Goal: Task Accomplishment & Management: Complete application form

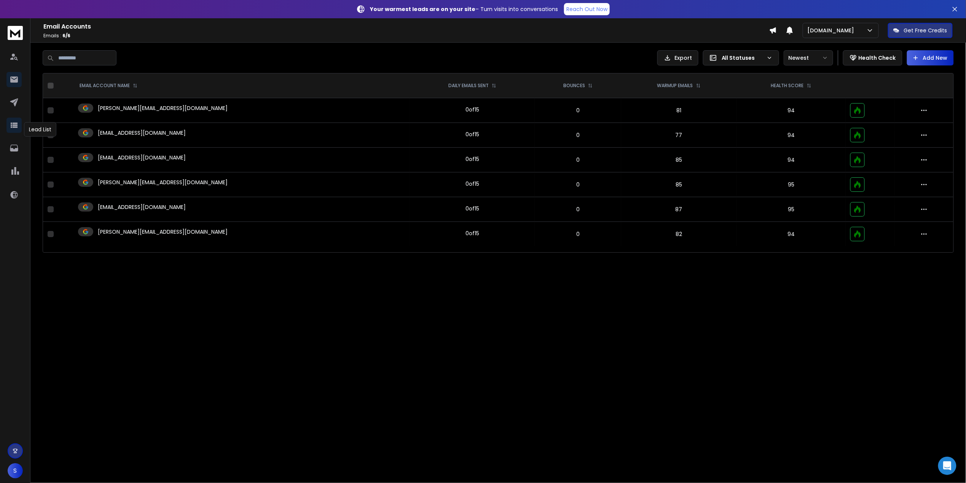
click at [16, 121] on link at bounding box center [13, 125] width 15 height 15
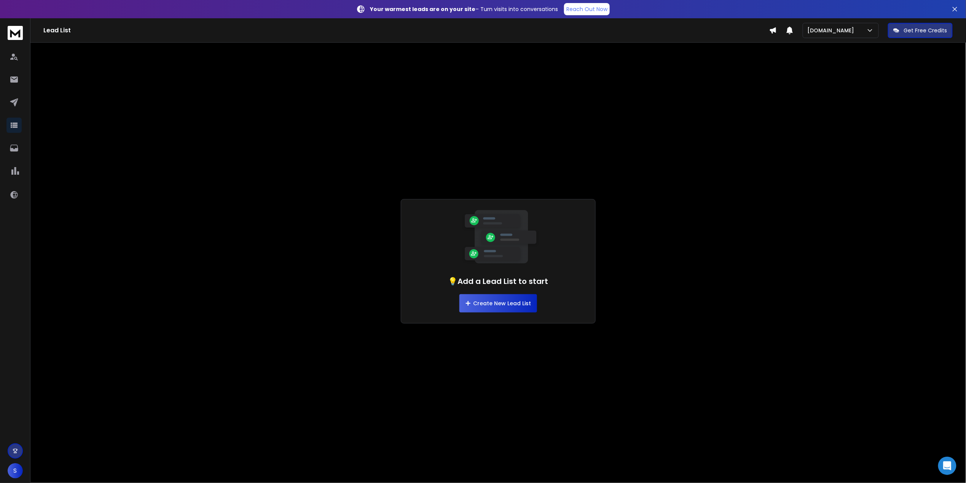
click at [504, 304] on button "Create New Lead List" at bounding box center [498, 303] width 78 height 18
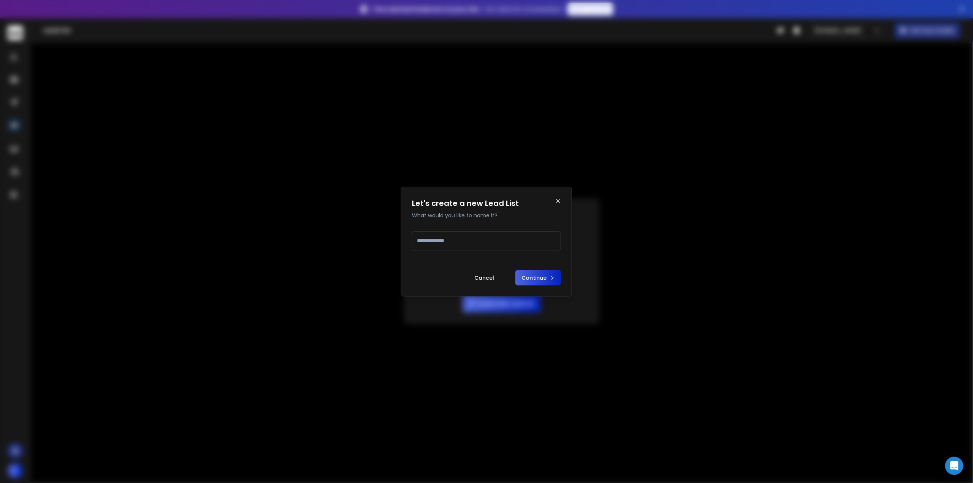
click at [559, 200] on icon at bounding box center [558, 201] width 6 height 6
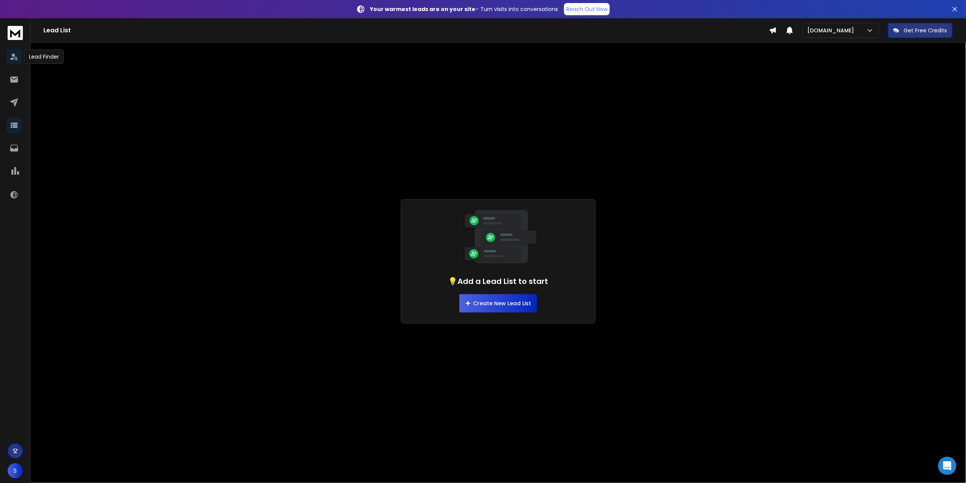
click at [16, 61] on icon at bounding box center [14, 56] width 9 height 9
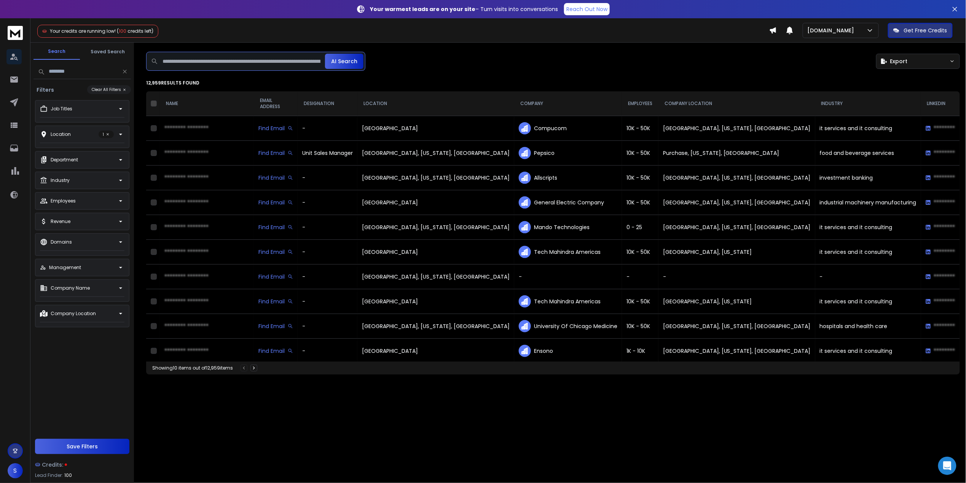
click at [414, 85] on p "12,959 results found" at bounding box center [552, 83] width 813 height 6
click at [445, 65] on div "AI Search Export" at bounding box center [552, 61] width 813 height 19
click at [458, 93] on th "LOCATION" at bounding box center [435, 103] width 157 height 25
click at [113, 184] on div "Industry" at bounding box center [82, 181] width 84 height 8
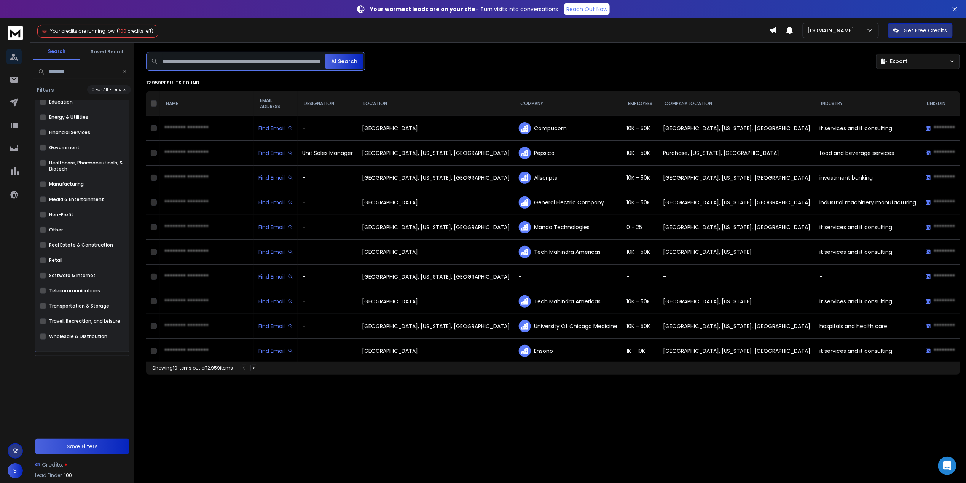
scroll to position [209, 0]
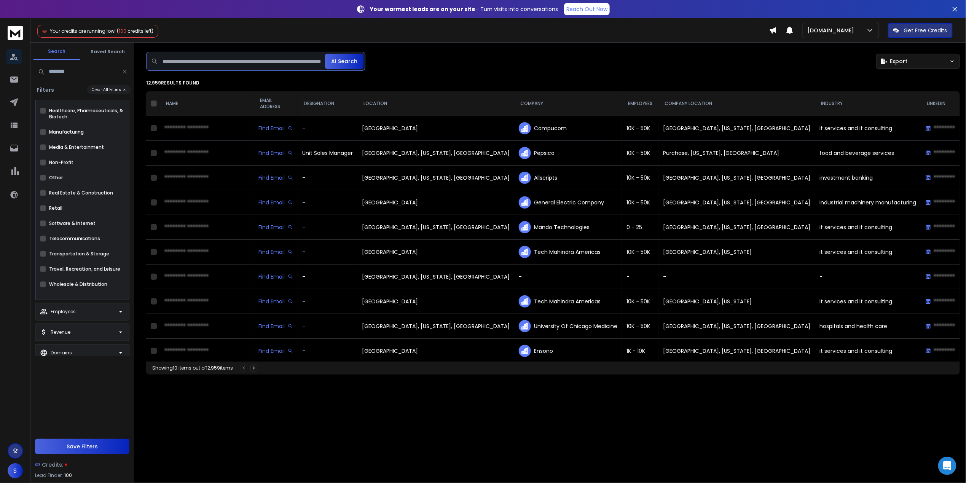
click at [54, 255] on label "Transportation & Storage" at bounding box center [79, 254] width 60 height 6
click at [46, 255] on Storage "Transportation & Storage" at bounding box center [43, 254] width 6 height 6
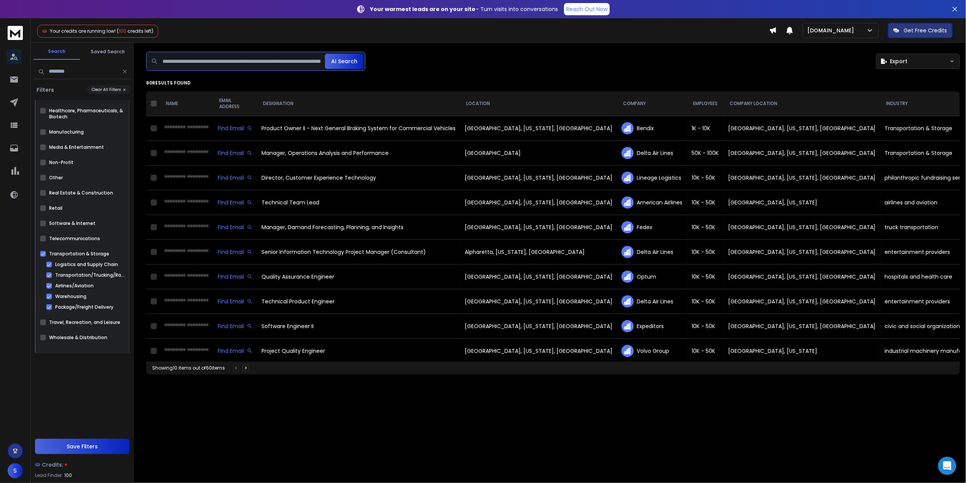
click at [51, 309] on Delivery "Package/Freight Delivery" at bounding box center [49, 307] width 6 height 6
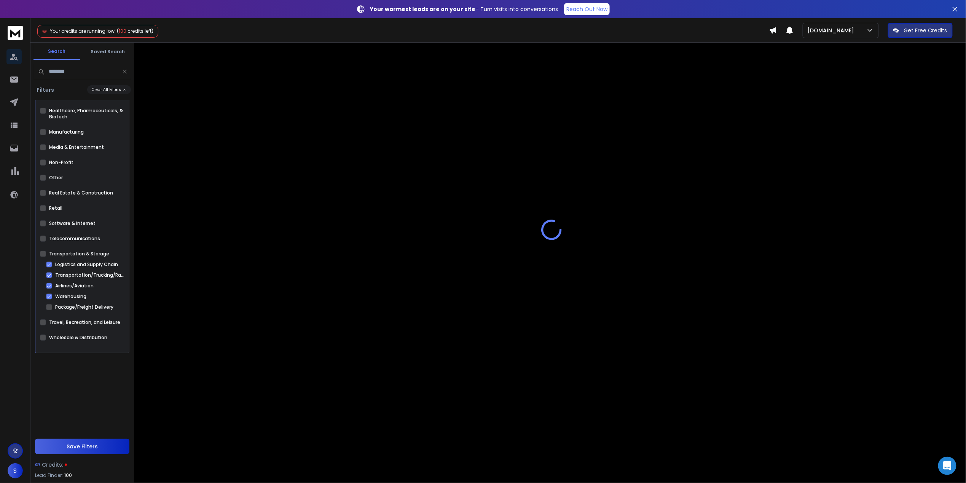
click at [50, 288] on button "Airlines/Aviation" at bounding box center [49, 286] width 6 height 6
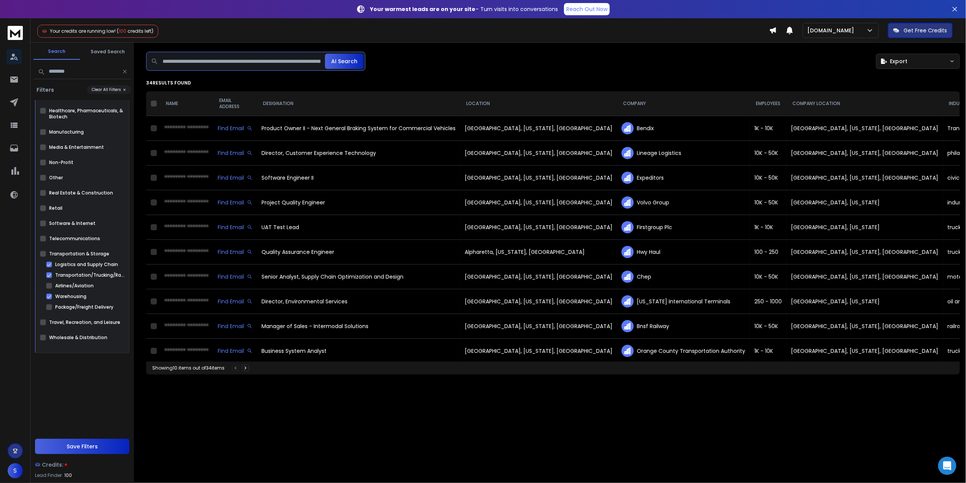
click at [49, 276] on button "Transportation/Trucking/Railroad" at bounding box center [49, 275] width 6 height 6
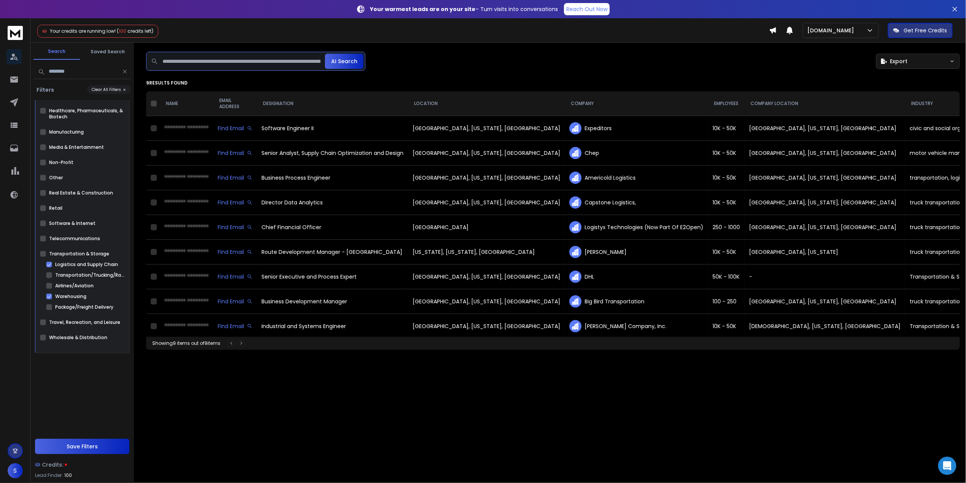
click at [50, 266] on Chain "Logistics and Supply Chain" at bounding box center [49, 264] width 6 height 6
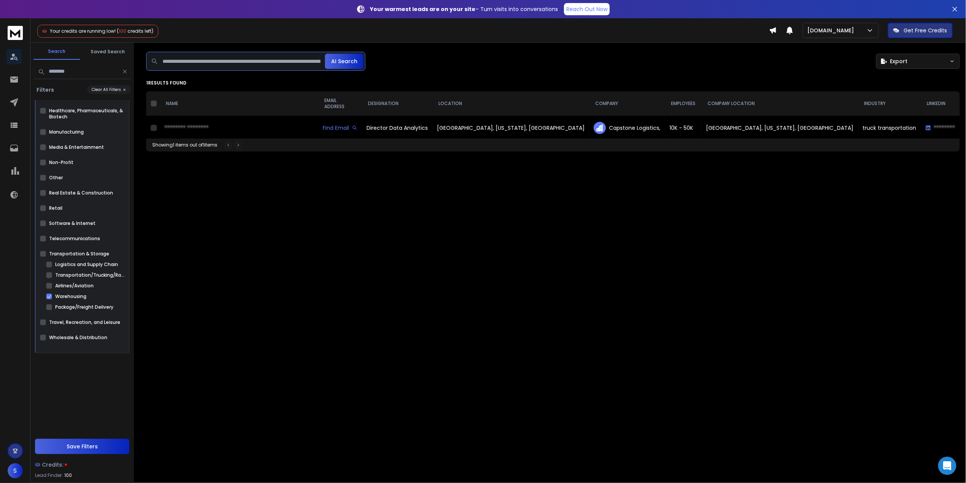
scroll to position [0, 0]
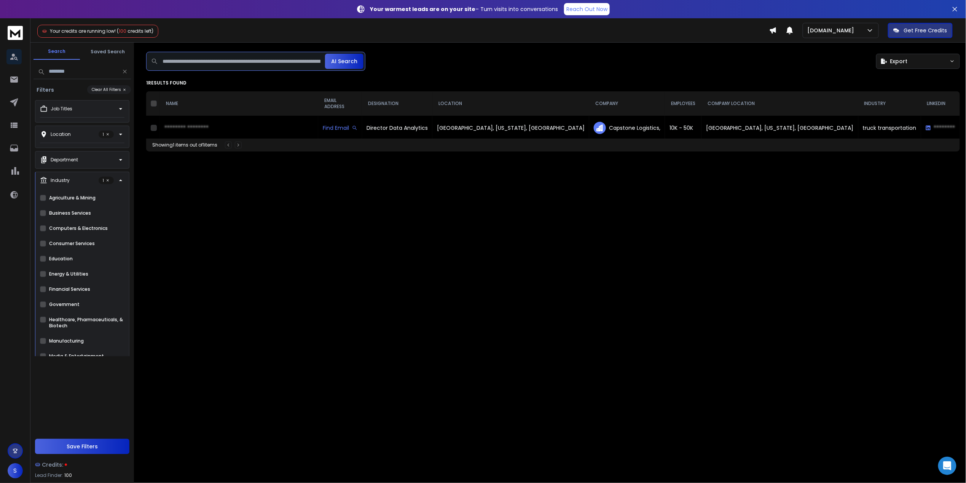
click at [119, 135] on icon at bounding box center [120, 135] width 3 height 2
click at [117, 184] on icon at bounding box center [121, 181] width 8 height 8
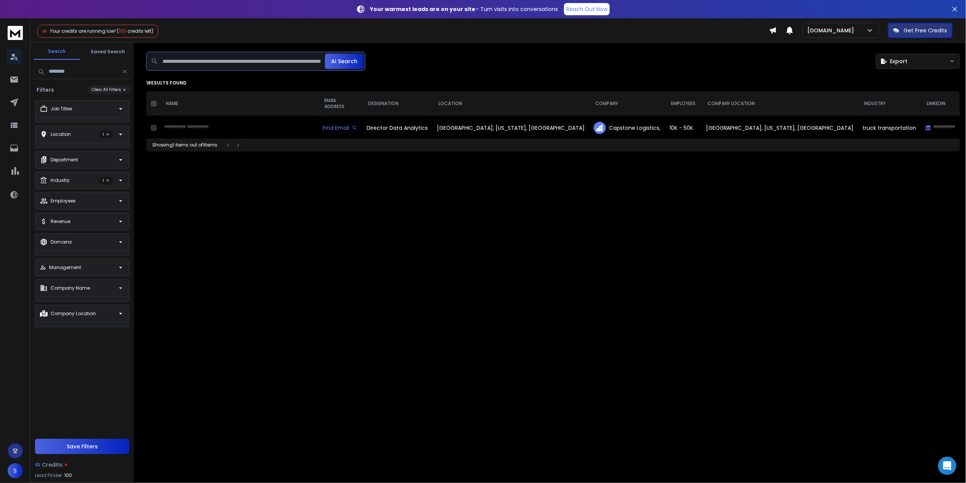
click at [121, 91] on button "Clear All Filters" at bounding box center [109, 89] width 44 height 9
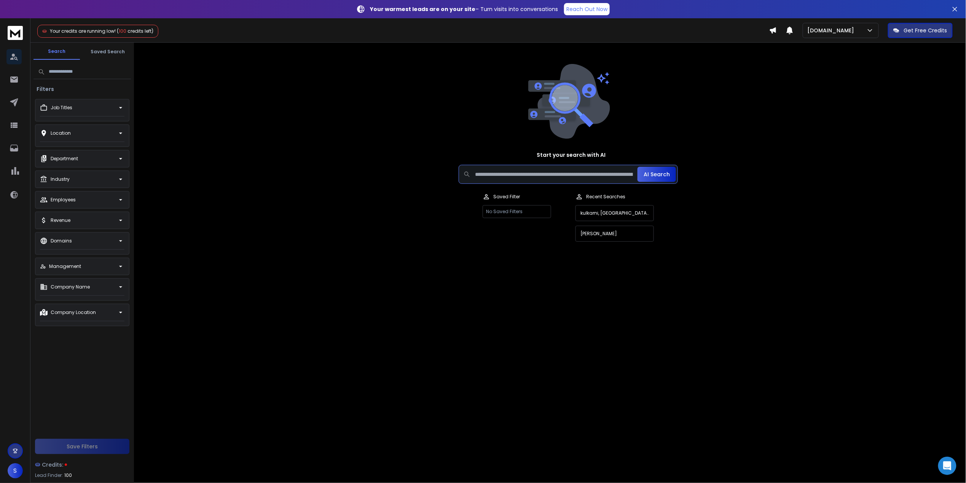
click at [121, 183] on icon at bounding box center [121, 179] width 8 height 8
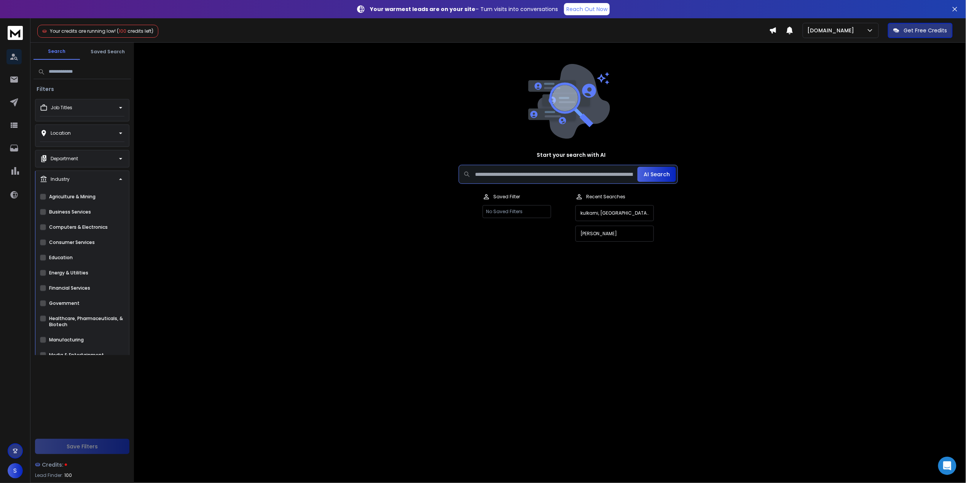
scroll to position [196, 0]
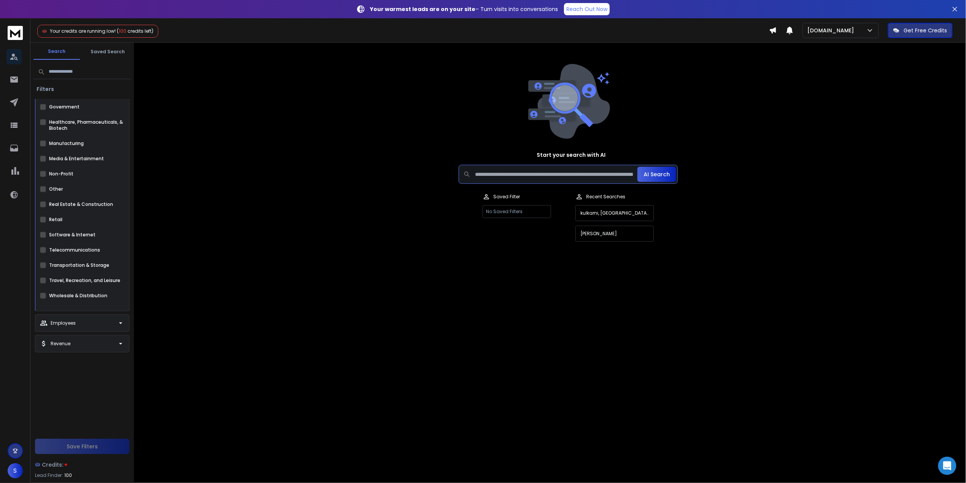
click at [43, 266] on Storage "Transportation & Storage" at bounding box center [43, 265] width 6 height 6
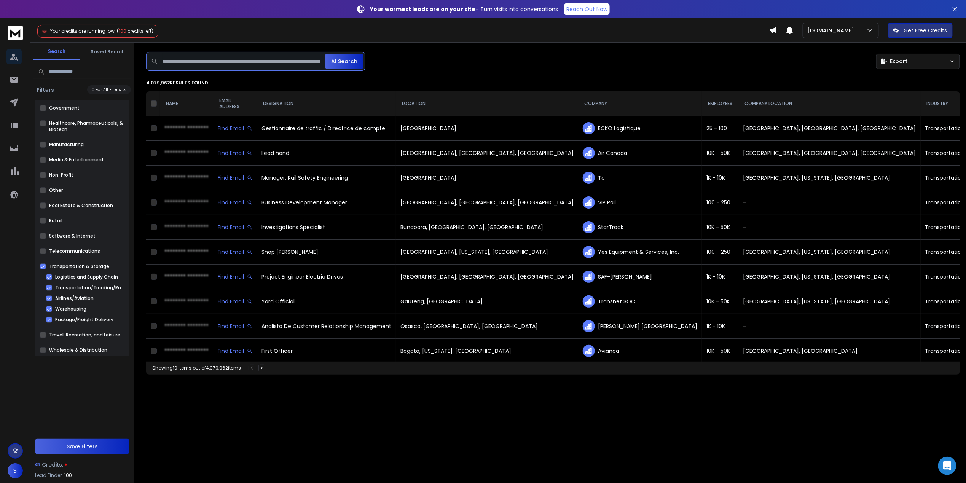
click at [49, 300] on button "Airlines/Aviation" at bounding box center [49, 298] width 6 height 6
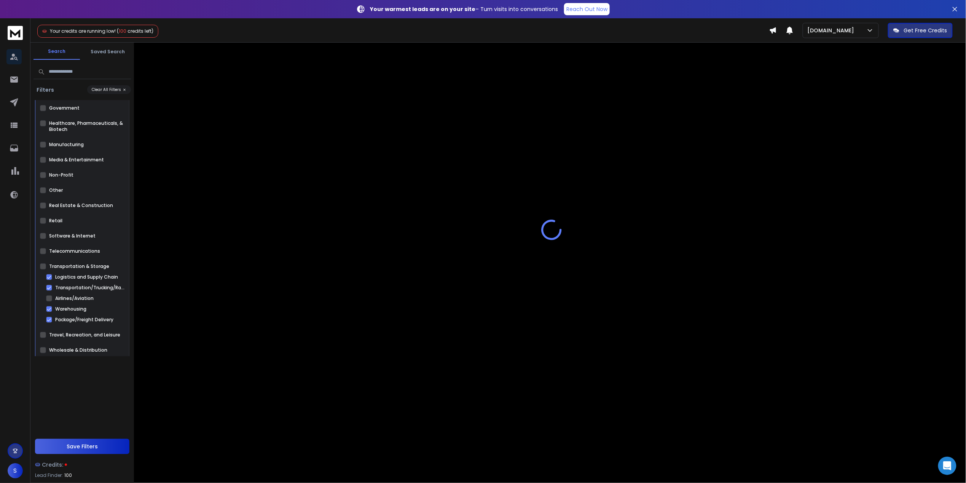
click at [52, 323] on Delivery "Package/Freight Delivery" at bounding box center [49, 320] width 6 height 6
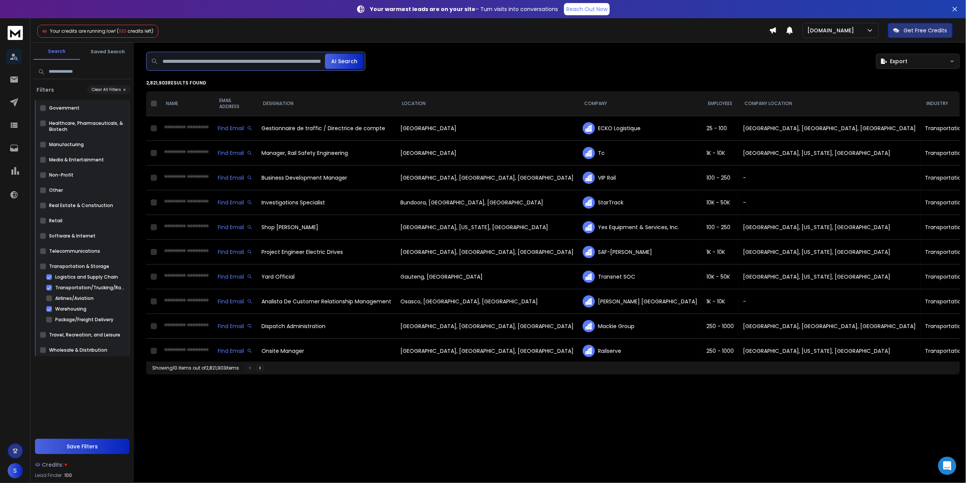
click at [51, 285] on div "Logistics and Supply Chain Transportation/Trucking/Railroad Airlines/Aviation W…" at bounding box center [85, 298] width 78 height 49
click at [51, 279] on Chain "Logistics and Supply Chain" at bounding box center [49, 277] width 6 height 6
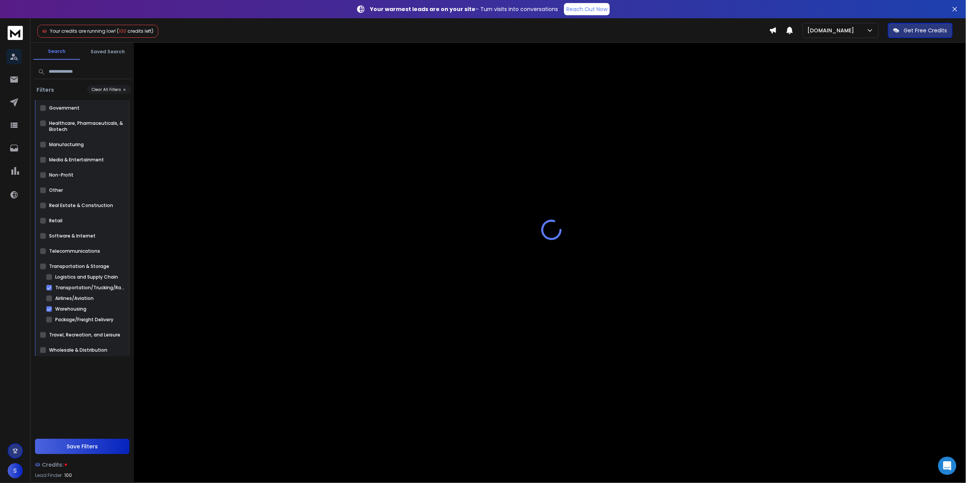
click at [51, 284] on div "Logistics and Supply Chain Transportation/Trucking/Railroad Airlines/Aviation W…" at bounding box center [85, 298] width 78 height 49
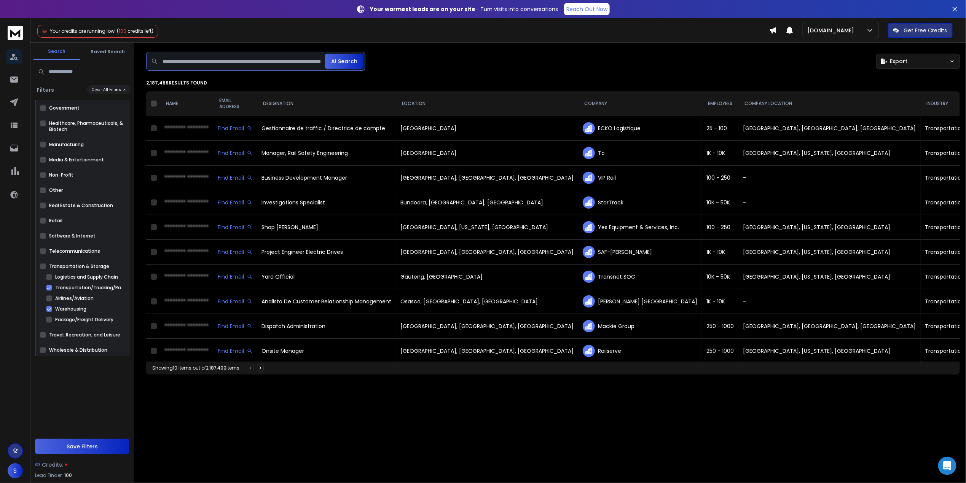
click at [51, 288] on button "Transportation/Trucking/Railroad" at bounding box center [49, 288] width 6 height 6
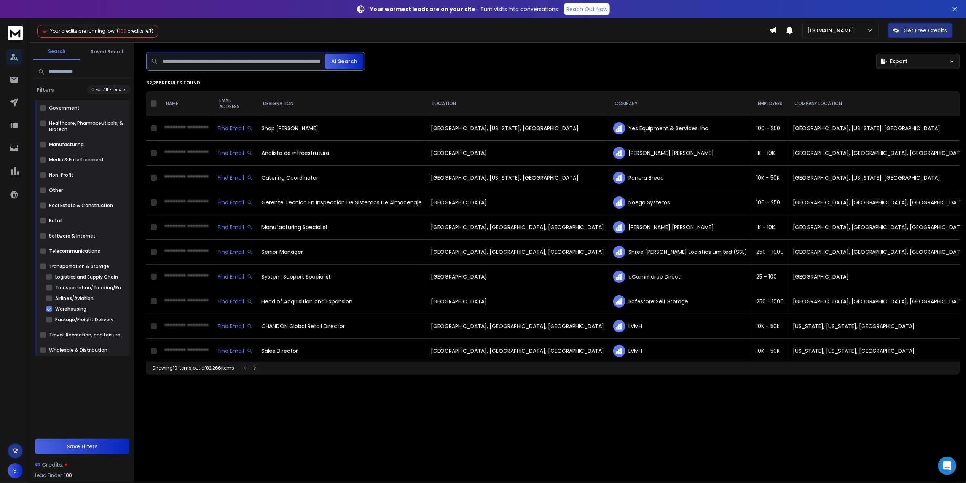
scroll to position [0, 0]
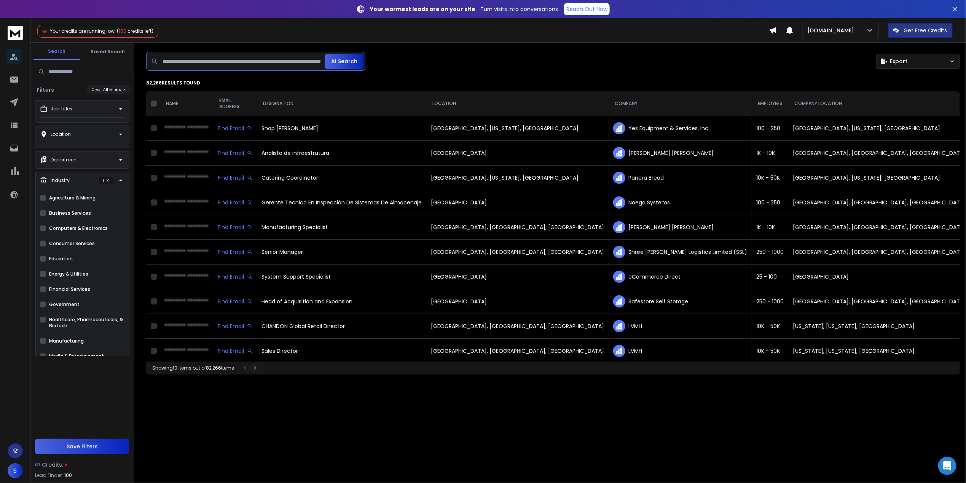
click at [117, 182] on icon at bounding box center [121, 181] width 8 height 8
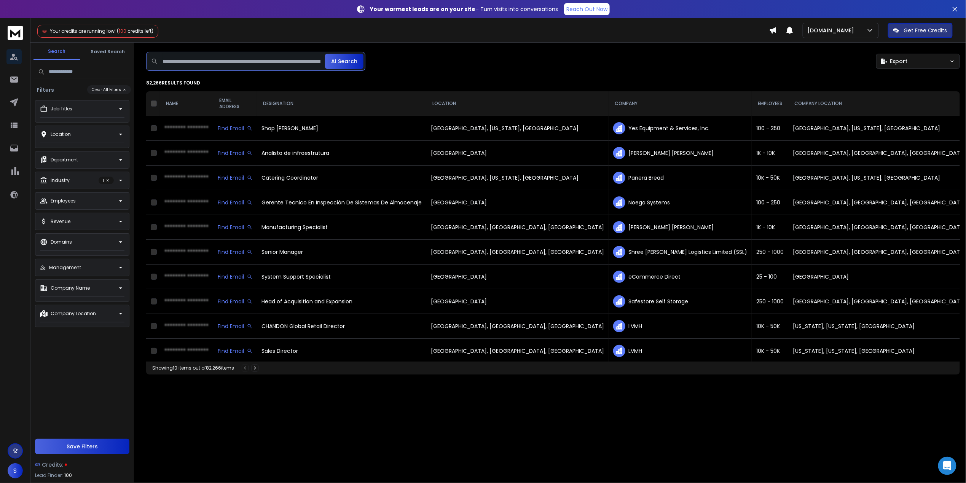
click at [122, 131] on icon at bounding box center [121, 135] width 8 height 8
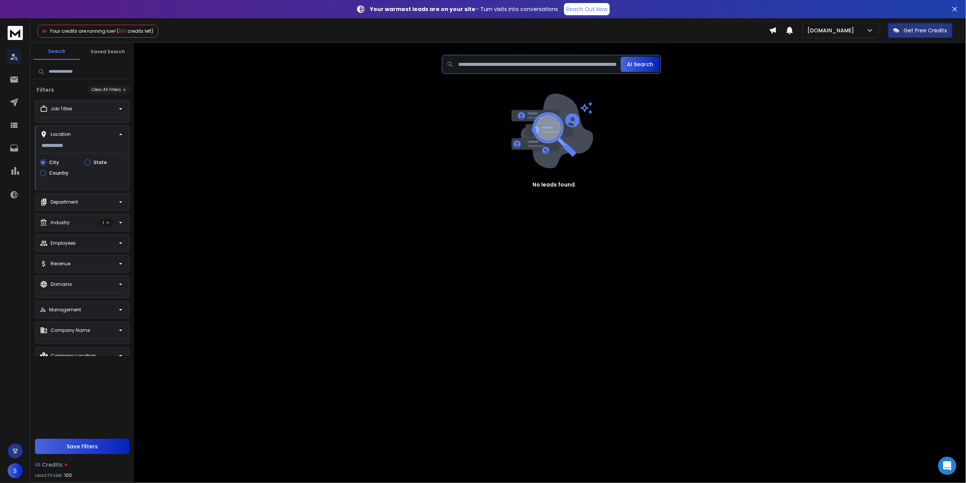
click at [43, 172] on button "Country" at bounding box center [43, 173] width 6 height 6
click at [84, 148] on input "**********" at bounding box center [82, 145] width 84 height 15
type input "******"
click at [46, 189] on div "[GEOGRAPHIC_DATA]" at bounding box center [82, 190] width 84 height 6
click at [43, 191] on States "[GEOGRAPHIC_DATA]" at bounding box center [43, 190] width 6 height 6
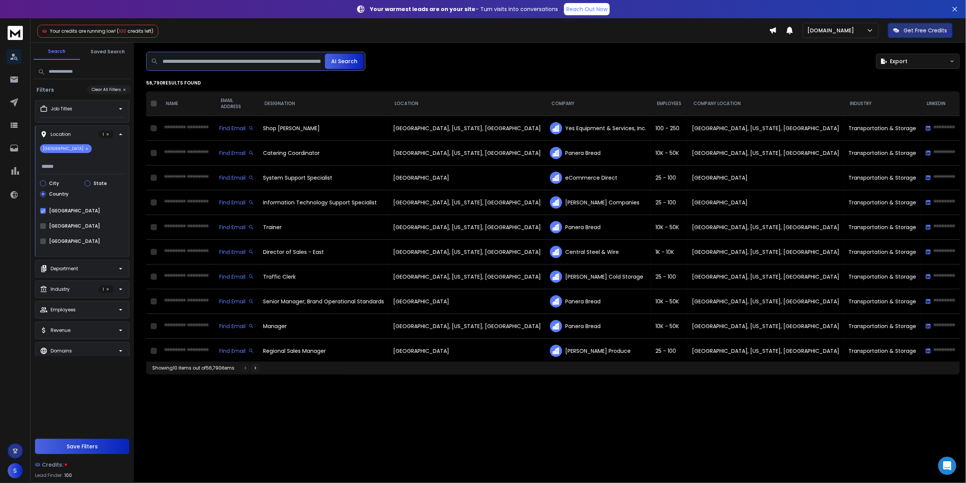
click at [432, 58] on div "AI Search Export 56,790 results found NAME EMAIL ADDRESS DESIGNATION LOCATION C…" at bounding box center [497, 50] width 935 height 15
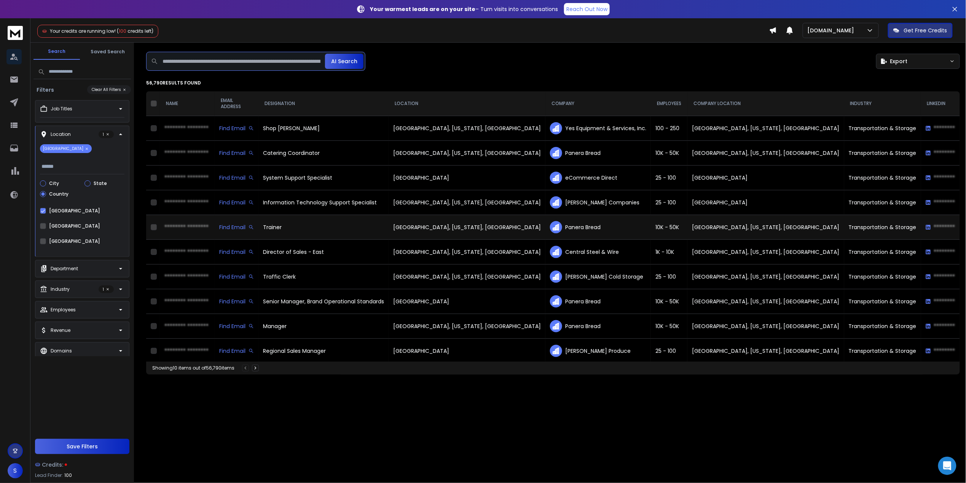
scroll to position [13, 0]
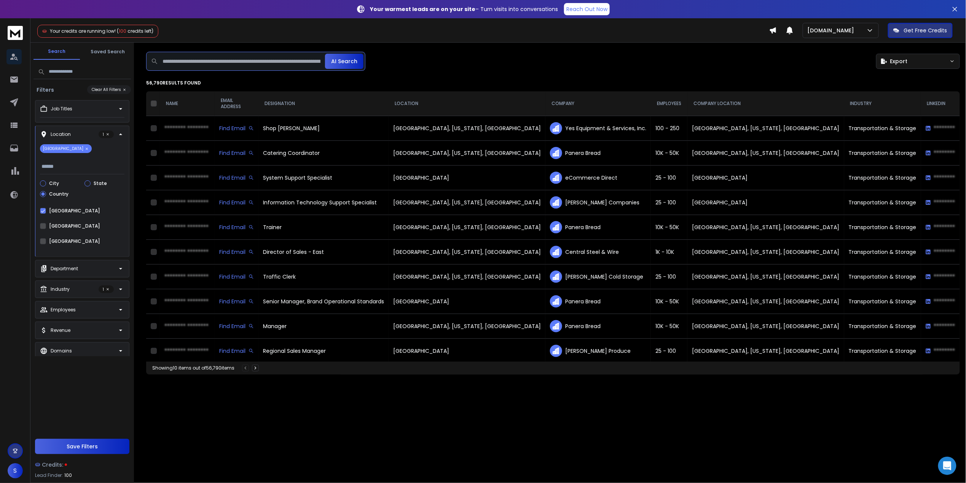
click at [418, 406] on div "AI Search Export 56,790 results found NAME EMAIL ADDRESS DESIGNATION LOCATION C…" at bounding box center [552, 229] width 813 height 355
click at [120, 288] on icon at bounding box center [121, 289] width 8 height 8
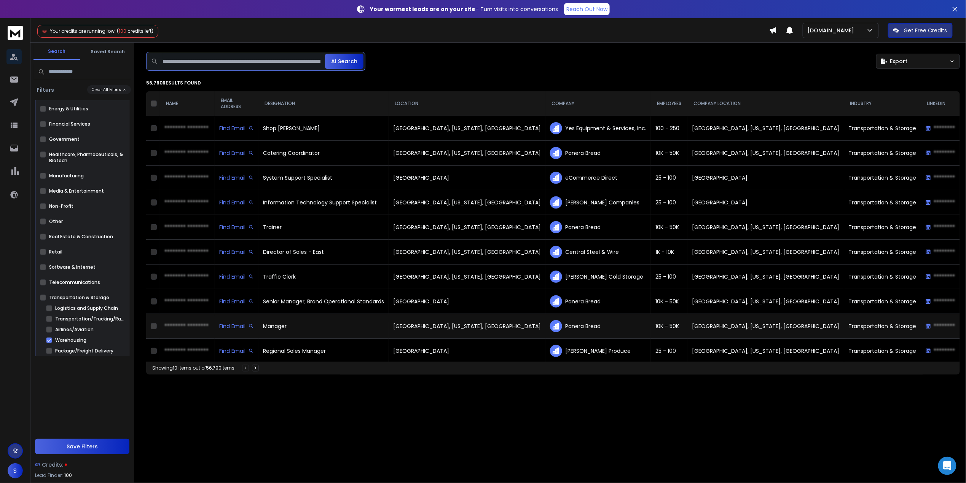
scroll to position [0, 0]
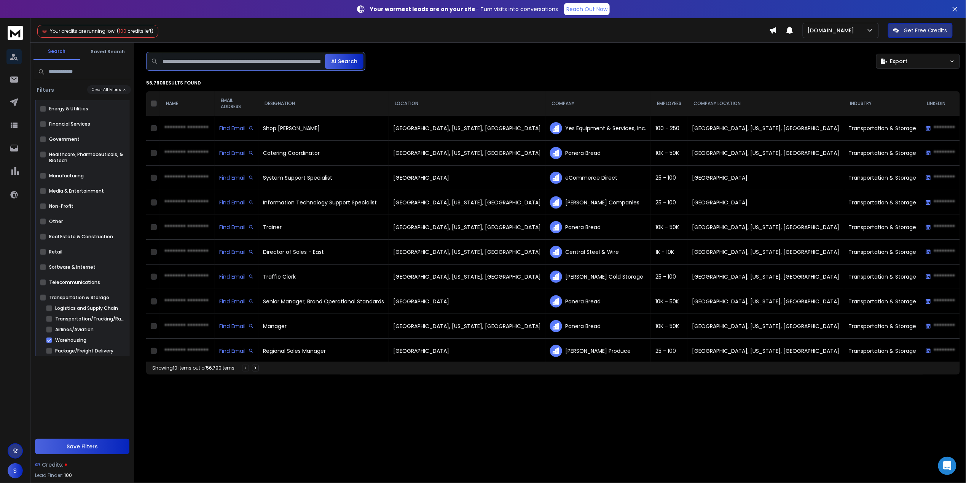
click at [122, 34] on div "Your credits are running low! ( 100 credits left)" at bounding box center [97, 31] width 121 height 13
click at [912, 35] on button "Get Free Credits" at bounding box center [920, 30] width 65 height 15
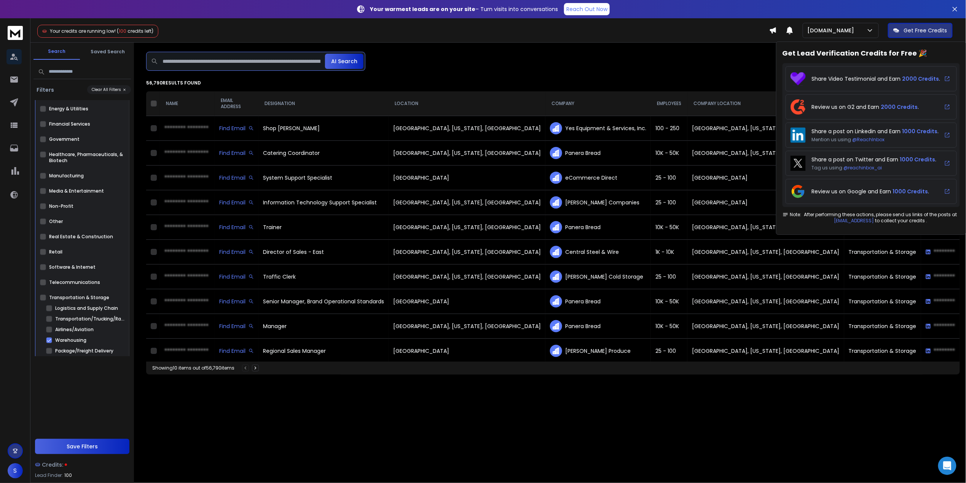
click at [669, 80] on div "AI Search Export 56,790 results found NAME EMAIL ADDRESS DESIGNATION LOCATION C…" at bounding box center [552, 229] width 813 height 355
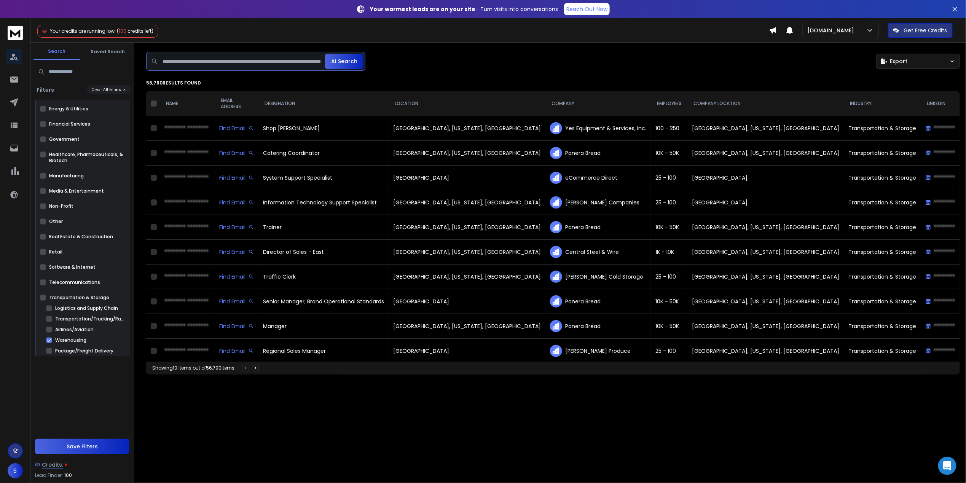
click at [62, 465] on span "Credits:" at bounding box center [52, 465] width 21 height 8
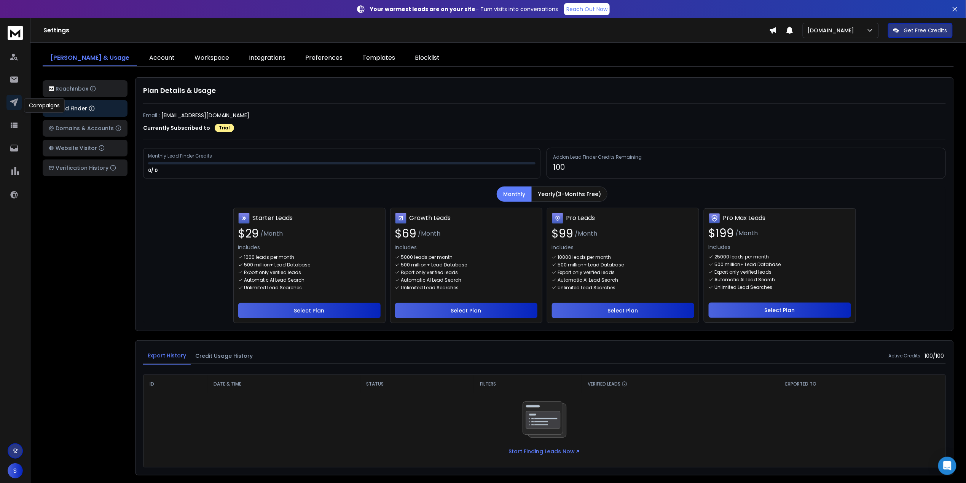
click at [16, 110] on link at bounding box center [13, 102] width 15 height 15
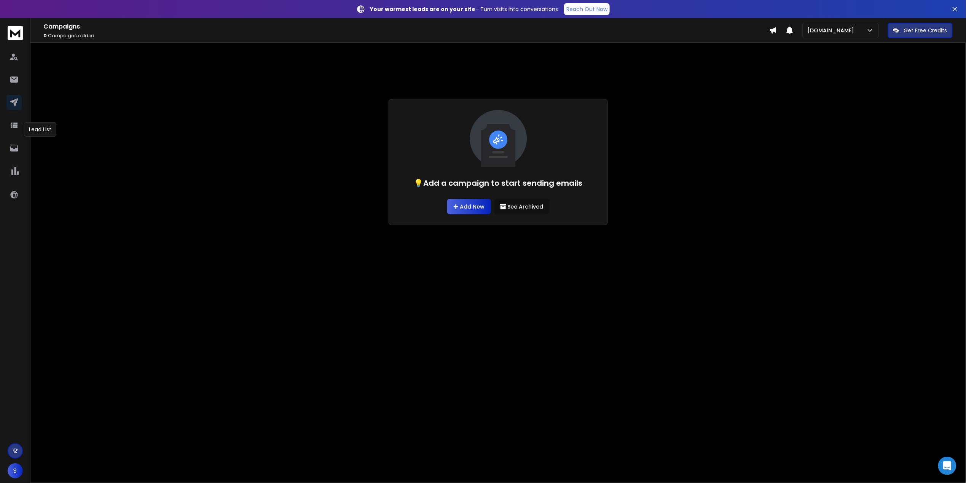
click at [6, 118] on div at bounding box center [15, 127] width 18 height 156
click at [16, 110] on link at bounding box center [13, 102] width 15 height 15
click at [15, 123] on icon at bounding box center [14, 125] width 9 height 9
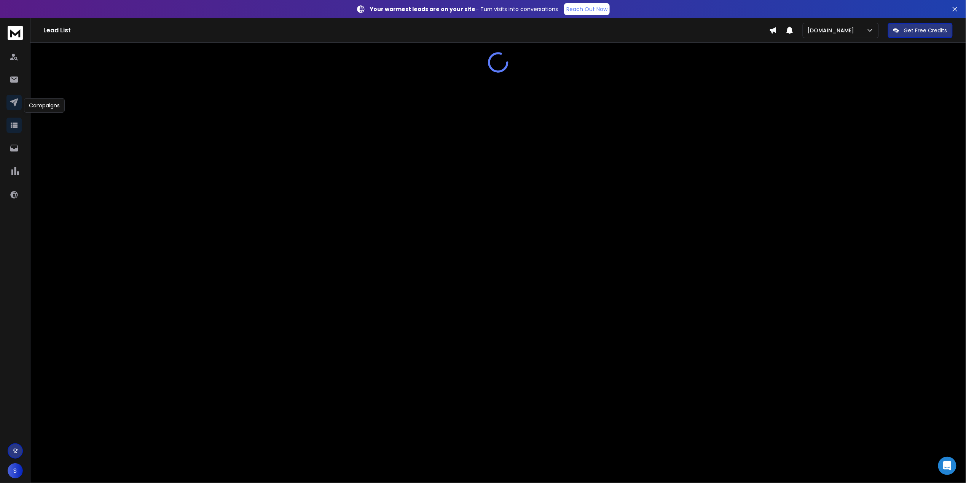
click at [11, 107] on icon at bounding box center [14, 102] width 9 height 9
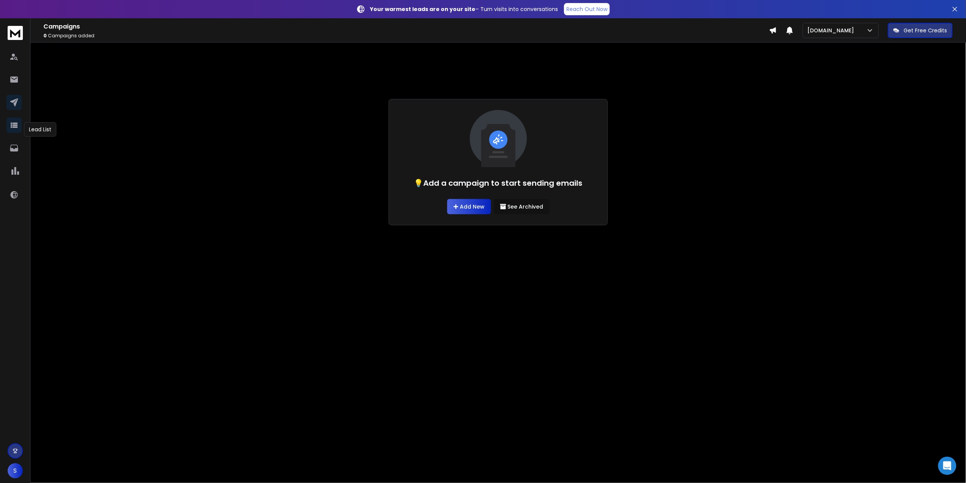
click at [13, 128] on icon at bounding box center [14, 125] width 7 height 5
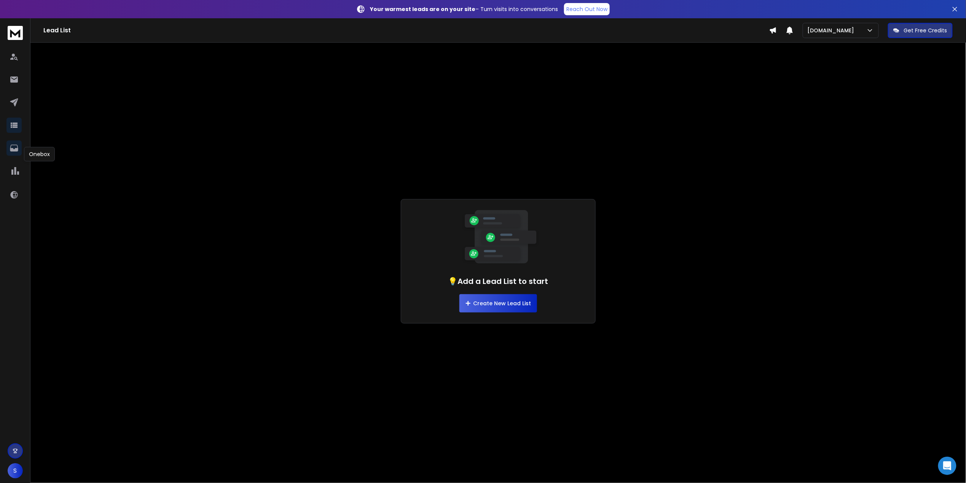
click at [16, 148] on icon at bounding box center [14, 147] width 9 height 9
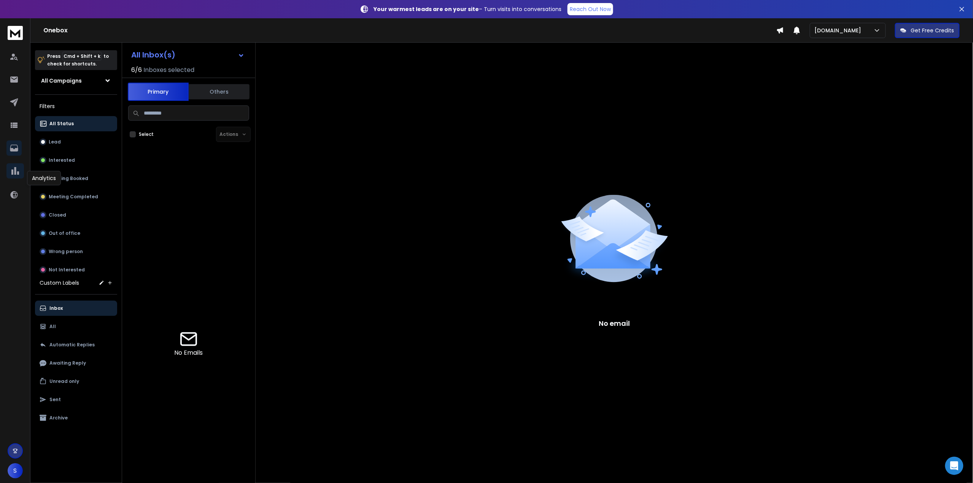
click at [20, 176] on icon at bounding box center [15, 170] width 11 height 11
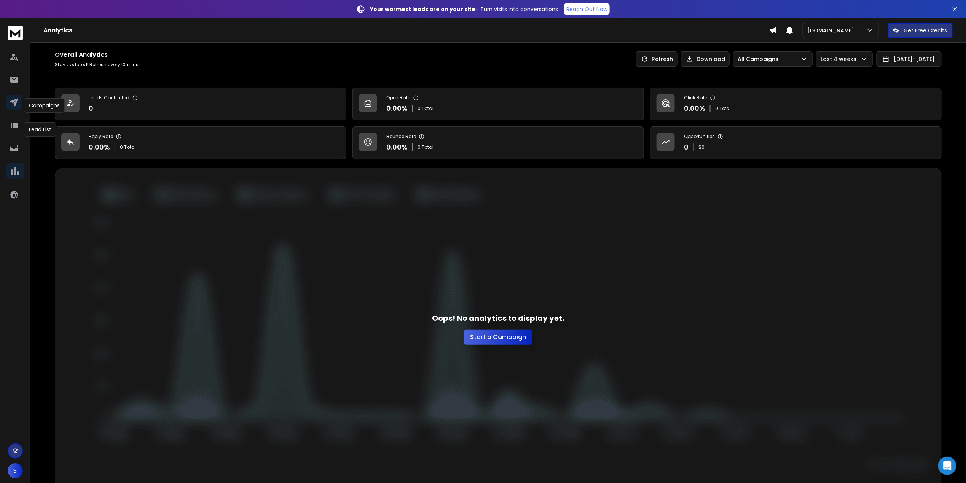
click at [21, 110] on link at bounding box center [13, 102] width 15 height 15
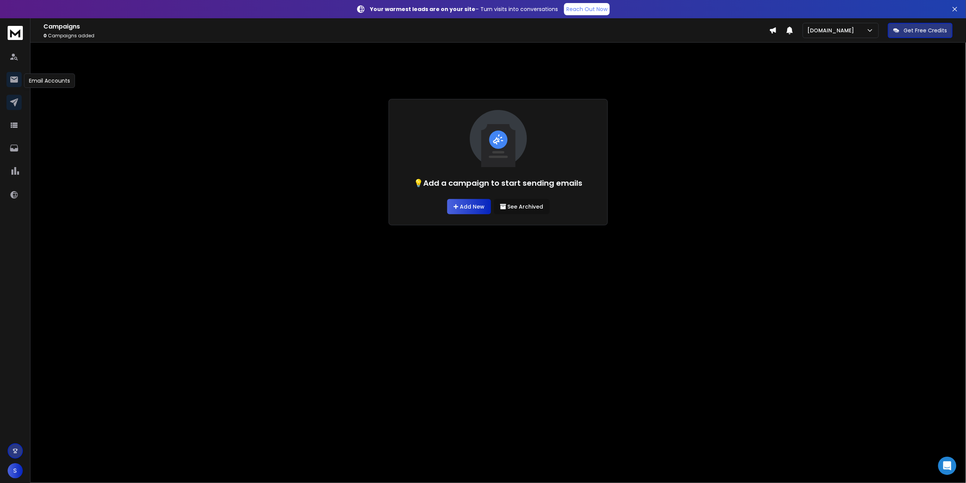
click at [20, 86] on link at bounding box center [13, 79] width 15 height 15
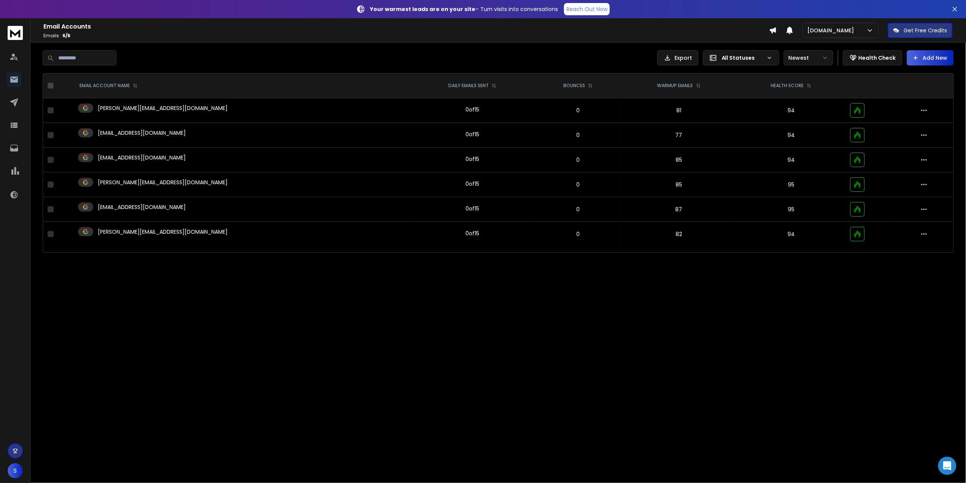
drag, startPoint x: 20, startPoint y: 86, endPoint x: 273, endPoint y: 58, distance: 255.0
click at [273, 58] on div "S Email Accounts Emails : 6 / 6 [DOMAIN_NAME] Get Free Credits Export All Statu…" at bounding box center [483, 139] width 966 height 242
click at [810, 253] on div "Export All Statuses Newest Health Check Add New EMAIL ACCOUNT NAME DAILY EMAILS…" at bounding box center [498, 151] width 911 height 202
click at [806, 253] on div "Export All Statuses Newest Health Check Add New EMAIL ACCOUNT NAME DAILY EMAILS…" at bounding box center [498, 151] width 911 height 202
click at [762, 110] on td "94" at bounding box center [790, 110] width 109 height 25
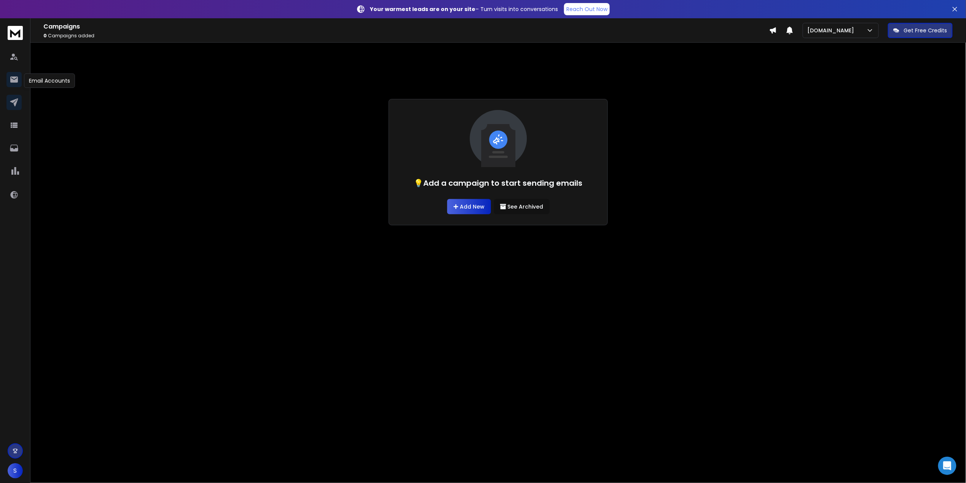
click at [19, 76] on icon at bounding box center [14, 79] width 9 height 9
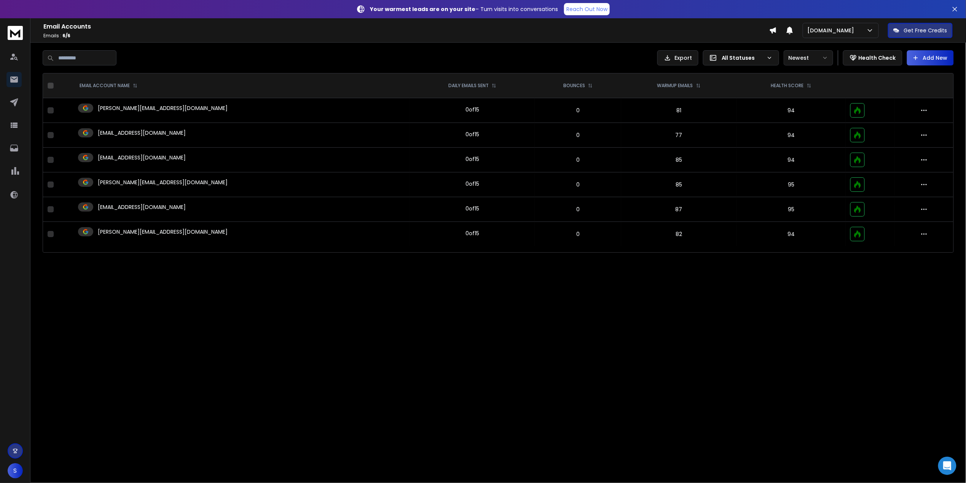
click at [582, 52] on div at bounding box center [348, 57] width 610 height 15
click at [594, 42] on div "Email Accounts Emails : 6 / 6 [DOMAIN_NAME] Get Free Credits" at bounding box center [483, 30] width 966 height 24
click at [875, 31] on button "[DOMAIN_NAME]" at bounding box center [840, 30] width 76 height 15
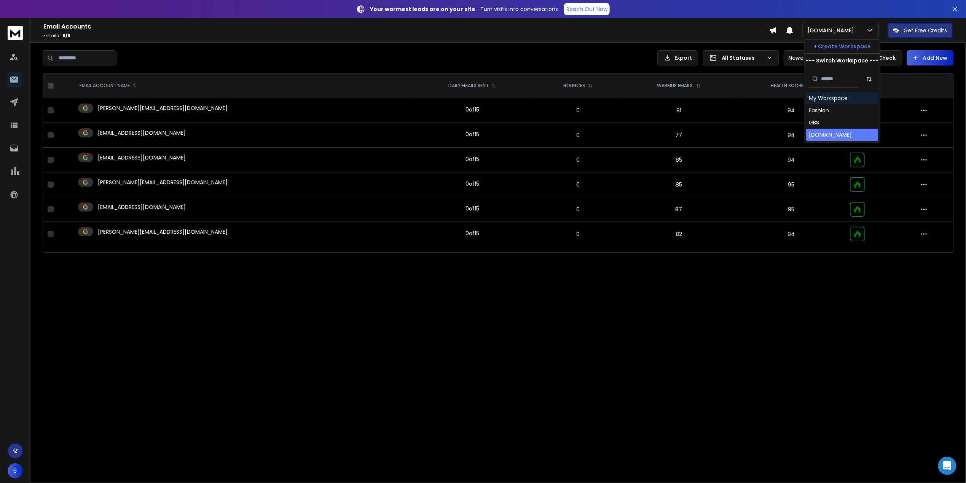
click at [753, 253] on div "Export All Statuses Newest Health Check Add New EMAIL ACCOUNT NAME DAILY EMAILS…" at bounding box center [498, 151] width 911 height 202
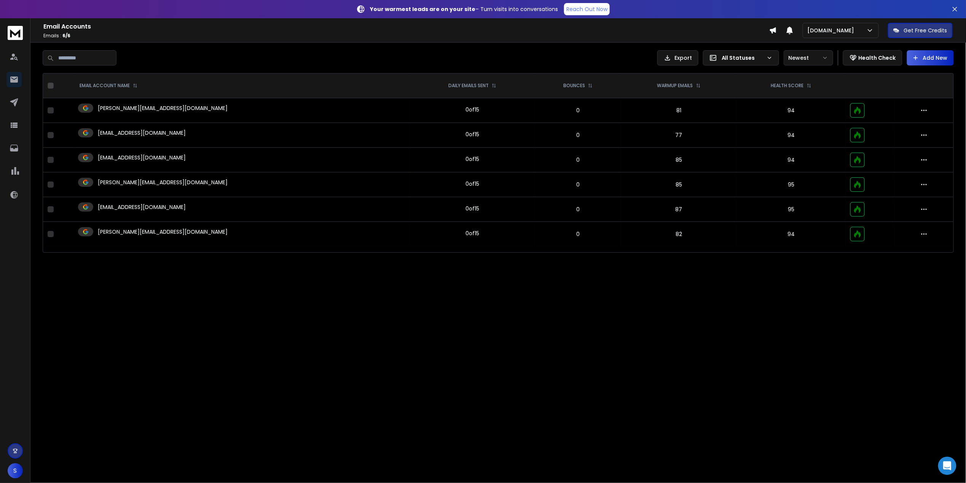
click at [881, 34] on div "[DOMAIN_NAME] Get Free Credits" at bounding box center [860, 30] width 183 height 15
click at [872, 30] on icon "button" at bounding box center [870, 30] width 4 height 2
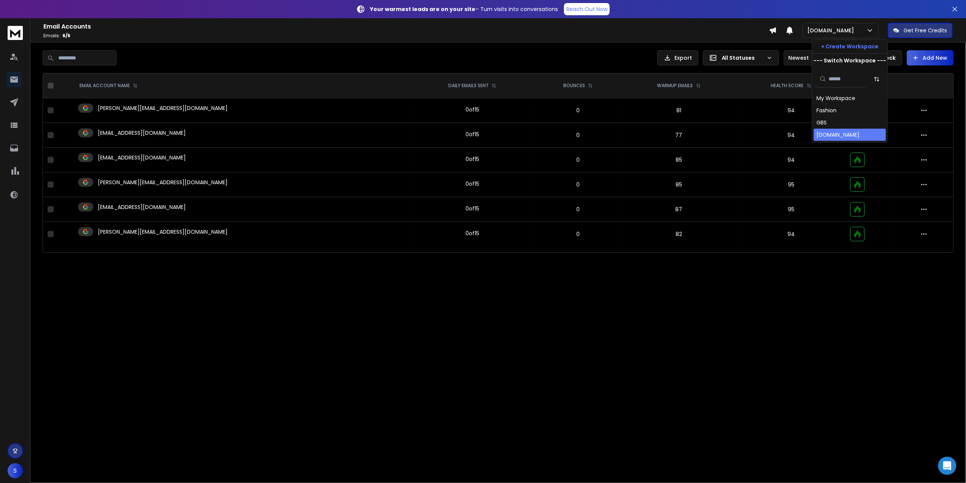
click at [790, 253] on div "Export All Statuses Newest Health Check Add New EMAIL ACCOUNT NAME DAILY EMAILS…" at bounding box center [498, 151] width 911 height 202
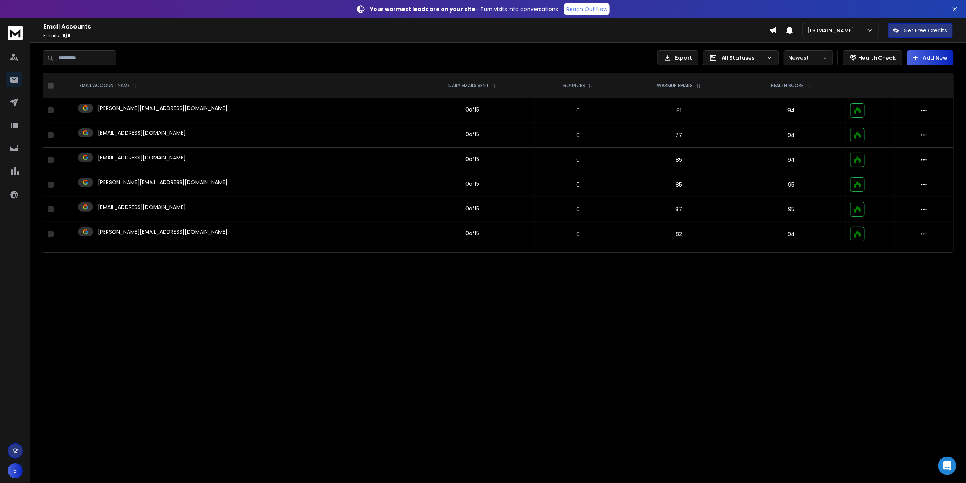
click at [662, 253] on div "Export All Statuses Newest Health Check Add New EMAIL ACCOUNT NAME DAILY EMAILS…" at bounding box center [498, 151] width 911 height 202
click at [728, 253] on div "Export All Statuses Newest Health Check Add New EMAIL ACCOUNT NAME DAILY EMAILS…" at bounding box center [498, 151] width 911 height 202
click at [563, 253] on div "Export All Statuses Newest Health Check Add New EMAIL ACCOUNT NAME DAILY EMAILS…" at bounding box center [498, 151] width 911 height 202
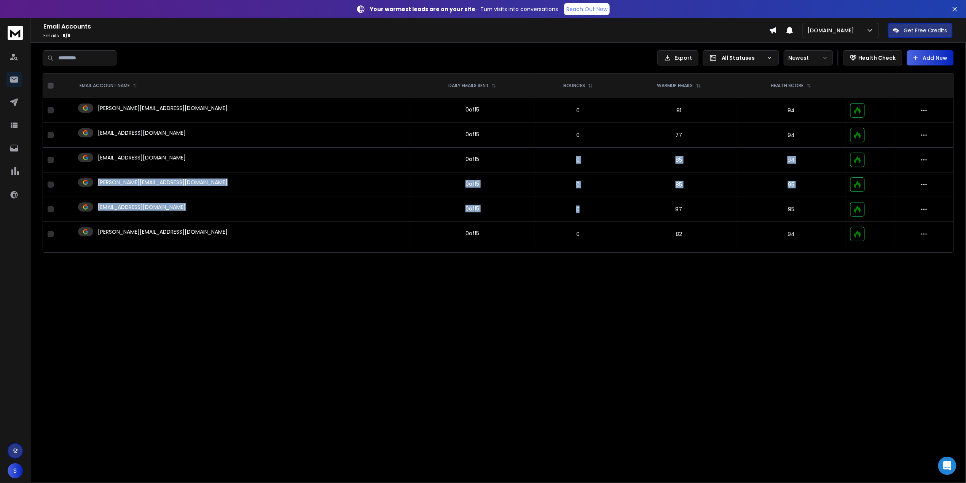
drag, startPoint x: 492, startPoint y: 208, endPoint x: 591, endPoint y: 40, distance: 195.2
click at [574, 197] on tbody "[PERSON_NAME][EMAIL_ADDRESS][DOMAIN_NAME] 0 of 15 0 81 94 [EMAIL_ADDRESS][DOMAI…" at bounding box center [498, 172] width 910 height 148
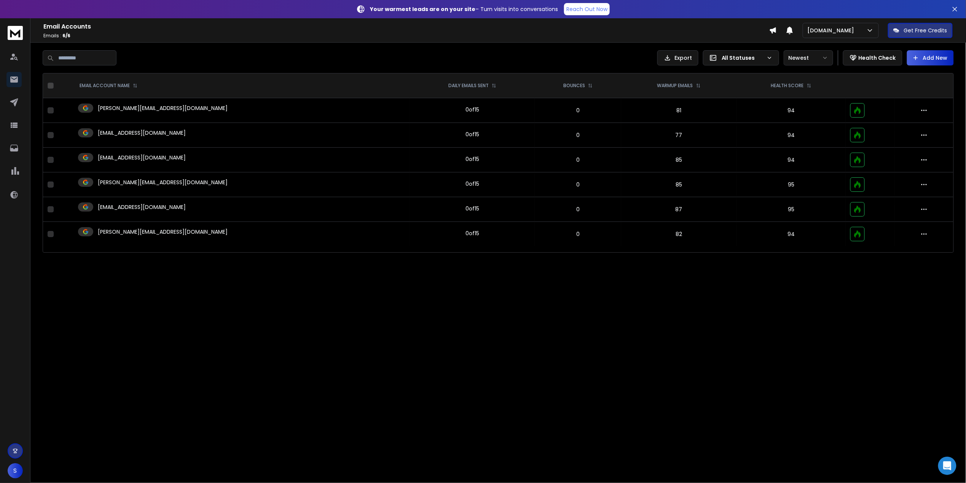
drag, startPoint x: 547, startPoint y: 64, endPoint x: 532, endPoint y: 62, distance: 15.3
click at [547, 64] on div at bounding box center [348, 57] width 610 height 15
click at [613, 253] on div "Export All Statuses Newest Health Check Add New EMAIL ACCOUNT NAME DAILY EMAILS…" at bounding box center [498, 151] width 911 height 202
click at [598, 253] on div "Export All Statuses Newest Health Check Add New EMAIL ACCOUNT NAME DAILY EMAILS…" at bounding box center [498, 151] width 911 height 202
click at [610, 253] on div "Export All Statuses Newest Health Check Add New EMAIL ACCOUNT NAME DAILY EMAILS…" at bounding box center [498, 151] width 911 height 202
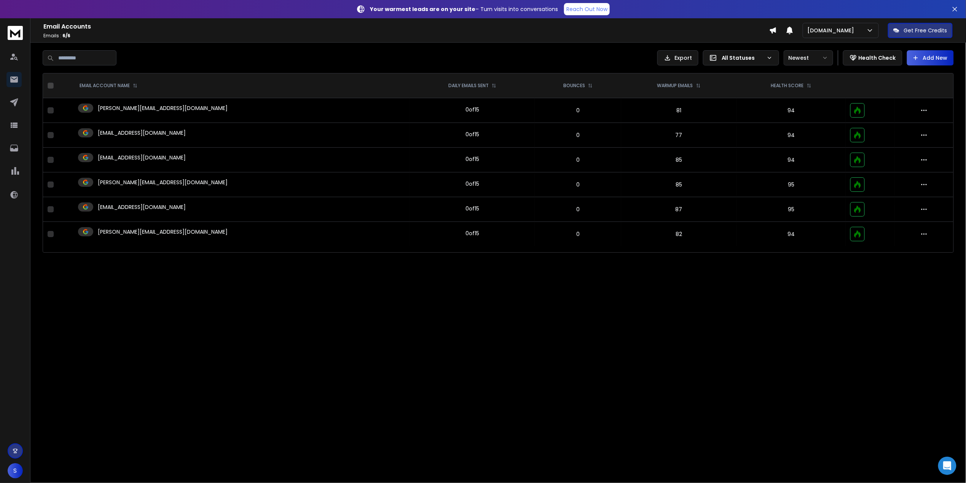
click at [610, 253] on div "Export All Statuses Newest Health Check Add New EMAIL ACCOUNT NAME DAILY EMAILS…" at bounding box center [498, 151] width 911 height 202
click at [11, 466] on span "S" at bounding box center [15, 470] width 15 height 15
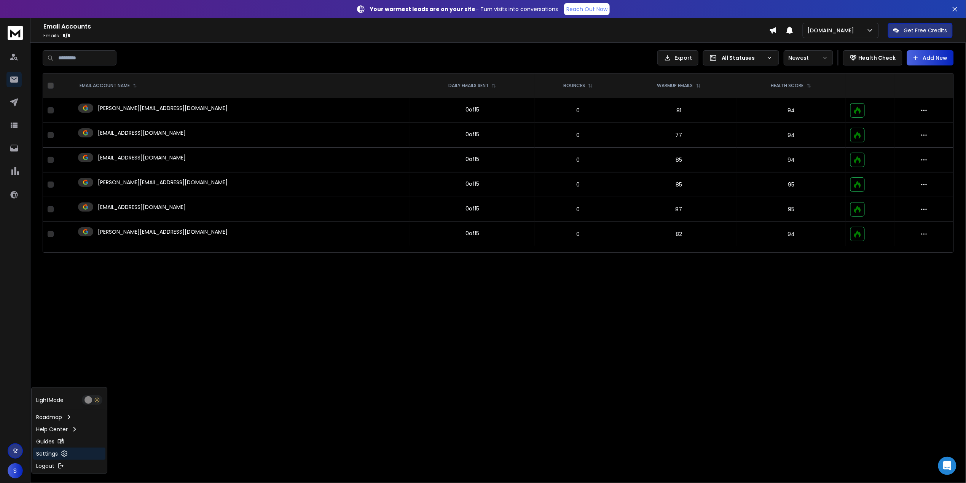
click at [70, 453] on div "Settings" at bounding box center [69, 453] width 72 height 12
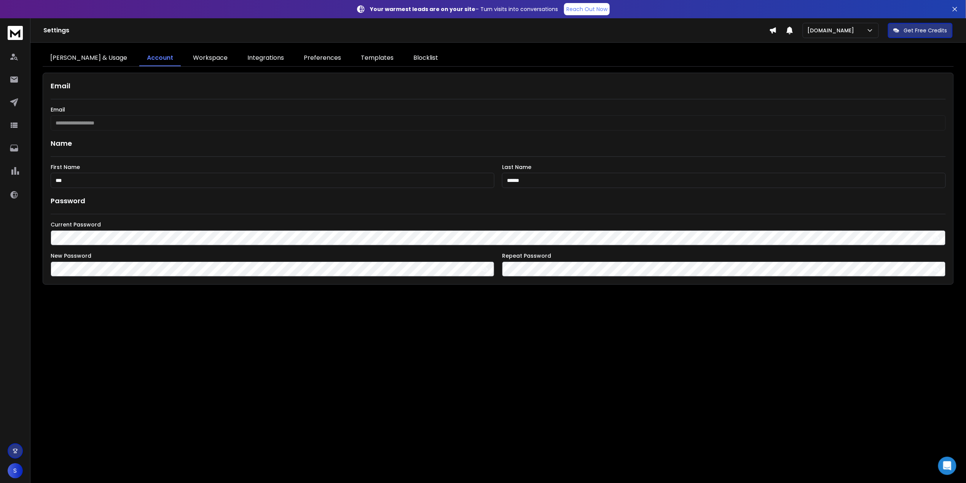
click at [185, 57] on link "Workspace" at bounding box center [210, 58] width 50 height 16
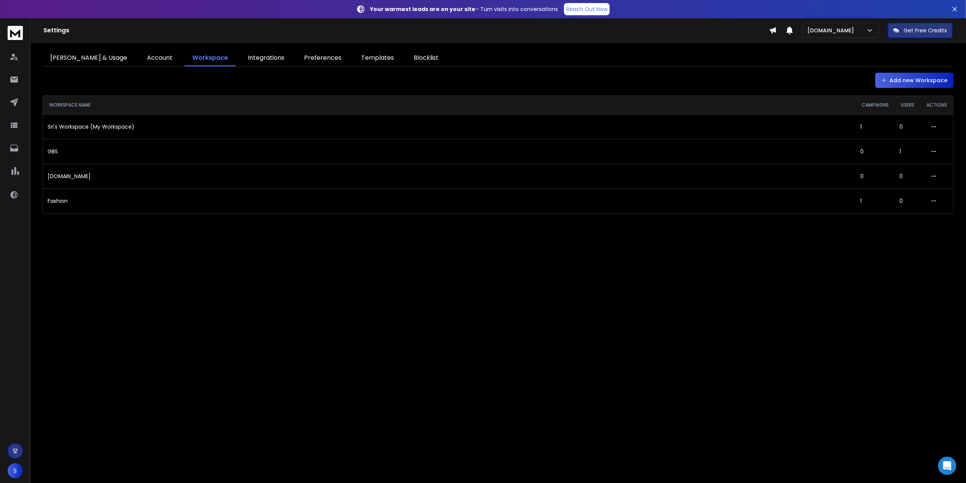
click at [253, 56] on link "Integrations" at bounding box center [266, 58] width 52 height 16
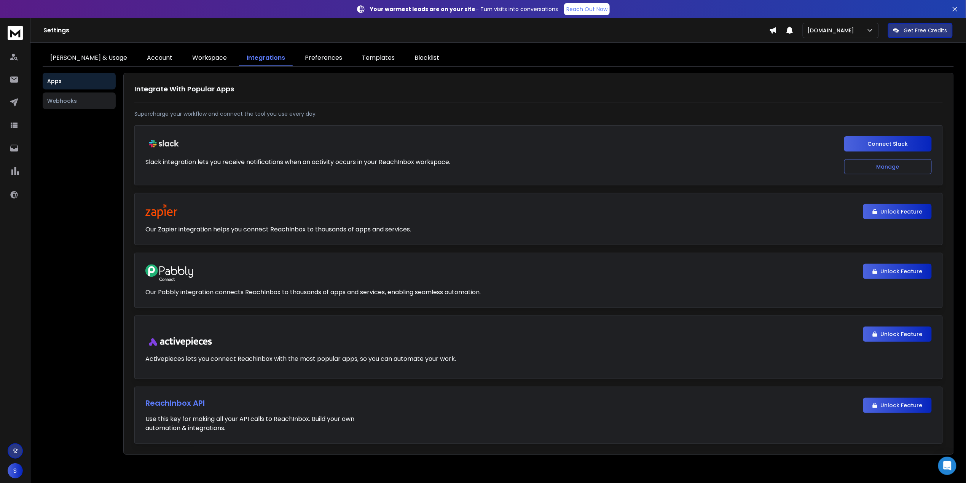
click at [151, 61] on div "[PERSON_NAME] & Usage Account Workspace Integrations Preferences Templates Bloc…" at bounding box center [245, 58] width 404 height 16
click at [139, 54] on link "Account" at bounding box center [159, 58] width 41 height 16
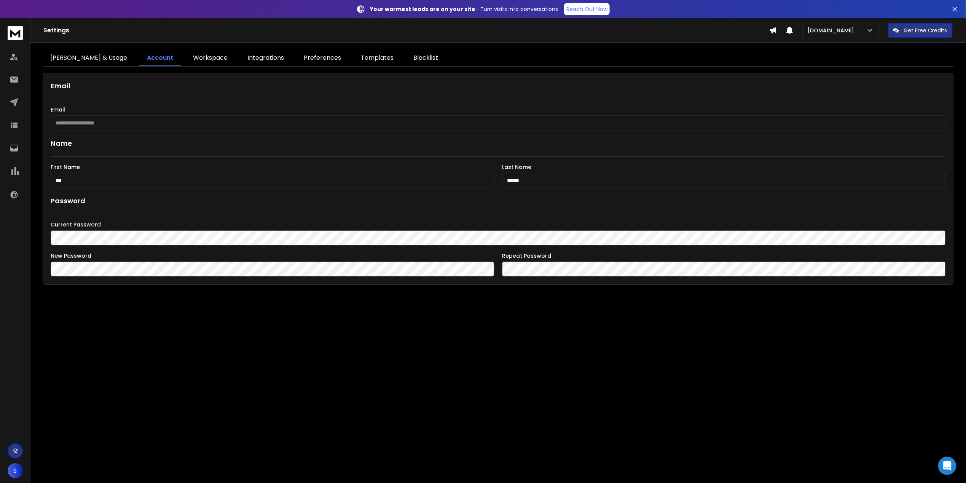
click at [86, 62] on link "[PERSON_NAME] & Usage" at bounding box center [89, 58] width 92 height 16
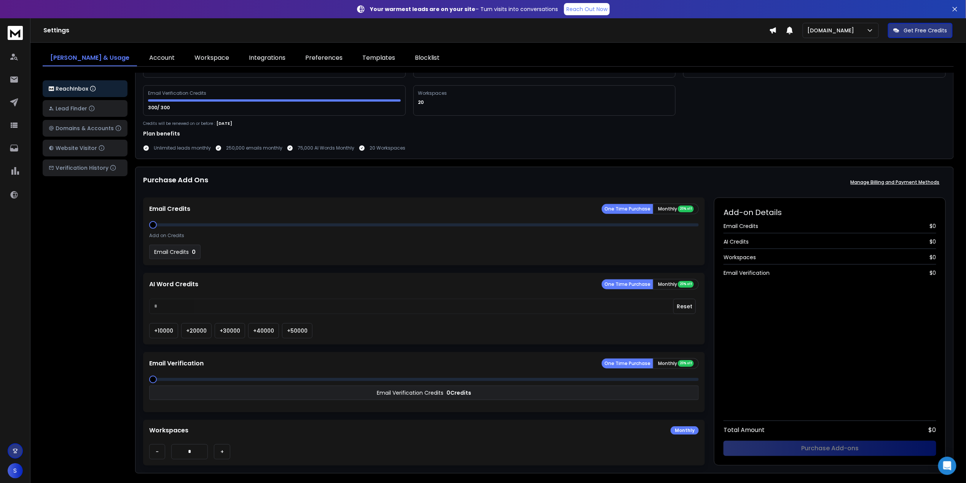
scroll to position [6, 0]
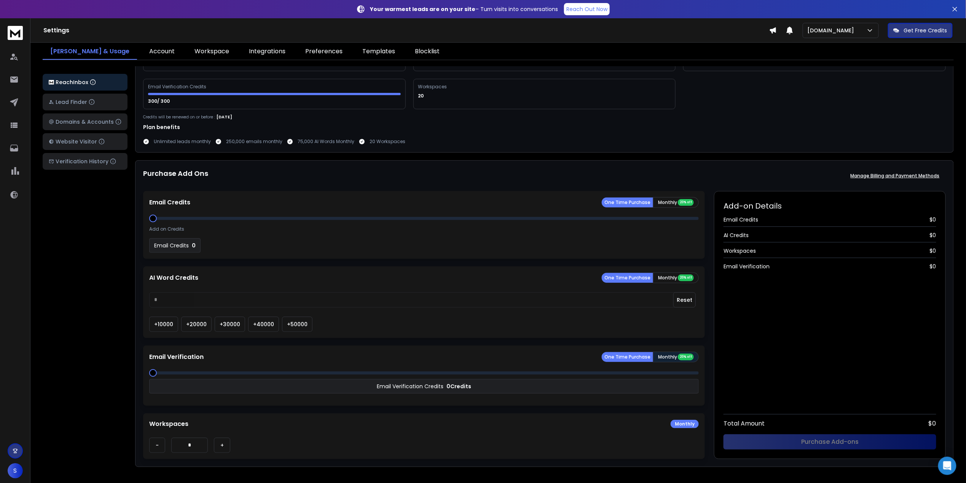
click at [678, 353] on div "20% off" at bounding box center [686, 356] width 16 height 7
click at [477, 371] on span at bounding box center [423, 372] width 549 height 3
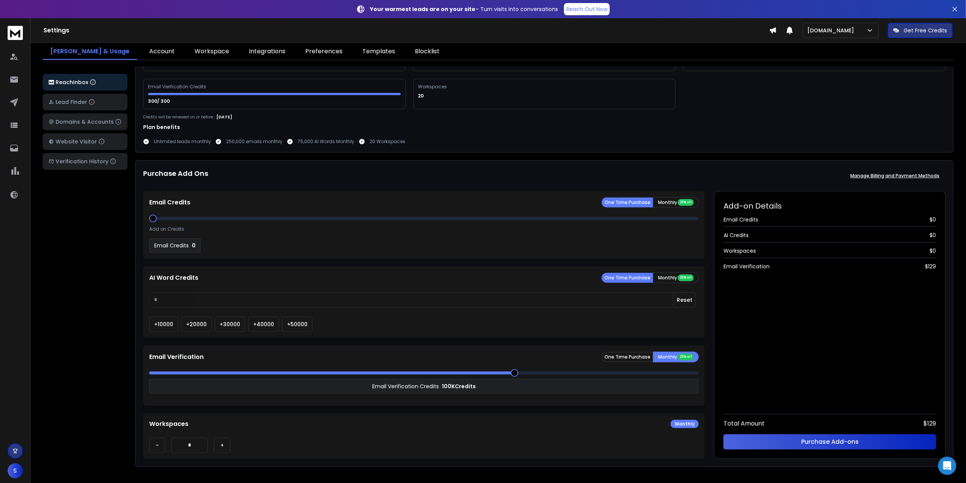
click at [452, 371] on div "Email Verification Credits 100K Credits" at bounding box center [423, 382] width 549 height 22
click at [389, 371] on div "Email Verification Credits 100K Credits" at bounding box center [423, 382] width 549 height 22
click at [374, 371] on div "Email Verification Credits 25K Credits" at bounding box center [423, 382] width 549 height 22
click at [404, 371] on span at bounding box center [423, 372] width 549 height 3
drag, startPoint x: 415, startPoint y: 361, endPoint x: 422, endPoint y: 361, distance: 6.9
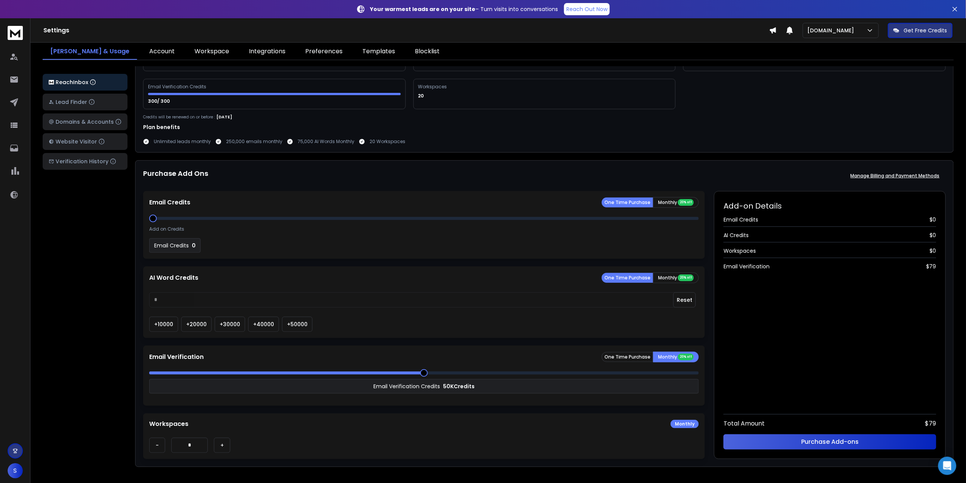
click at [422, 371] on div "Email Verification Credits 50K Credits" at bounding box center [423, 382] width 549 height 22
click at [464, 371] on div "Email Verification Credits 50K Credits" at bounding box center [423, 382] width 549 height 22
click at [465, 371] on div "Email Verification Credits 50K Credits" at bounding box center [423, 382] width 549 height 22
click at [478, 371] on div "Email Verification Credits 50K Credits" at bounding box center [423, 382] width 549 height 22
click at [505, 371] on div "Email Verification Credits 50K Credits" at bounding box center [423, 382] width 549 height 22
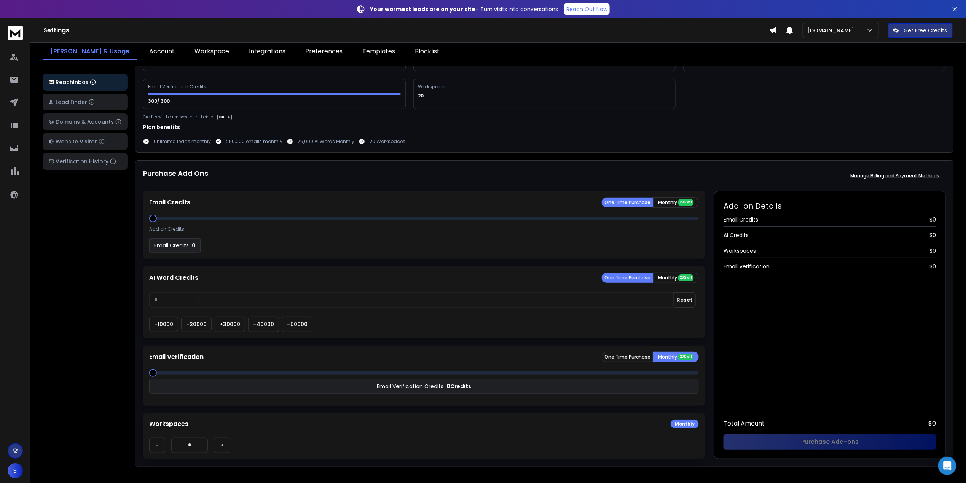
click at [131, 363] on div "ReachInbox Lead Finder Domains & Accounts Website Visitor Verification History …" at bounding box center [498, 280] width 911 height 428
click at [198, 217] on span at bounding box center [423, 218] width 549 height 3
click at [186, 212] on div "Add on Credits Email Credits 75K" at bounding box center [423, 232] width 549 height 40
click at [174, 212] on div "Add on Credits Email Credits 75K" at bounding box center [423, 232] width 549 height 40
click at [172, 217] on span at bounding box center [169, 218] width 41 height 3
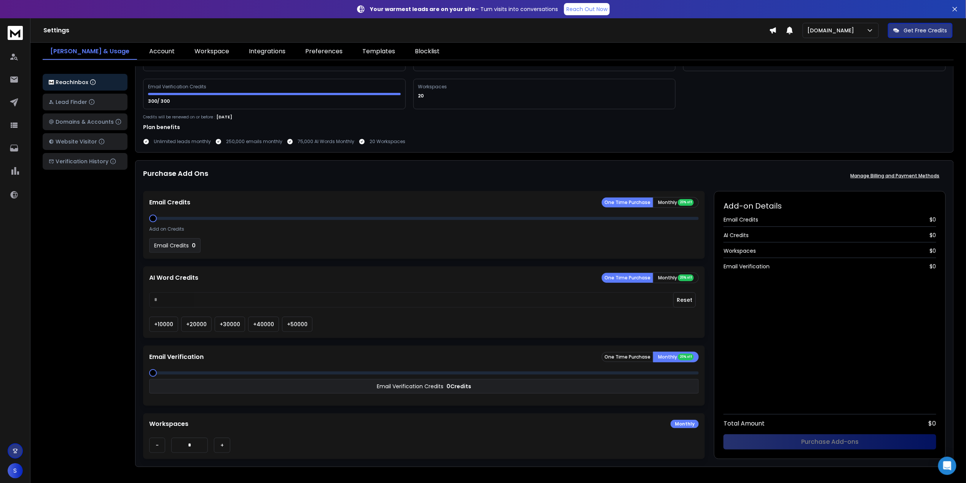
click at [157, 212] on div "Add on Credits Email Credits 0" at bounding box center [423, 232] width 549 height 40
click at [167, 371] on div "Email Verification Credits 0 Credits" at bounding box center [423, 382] width 549 height 22
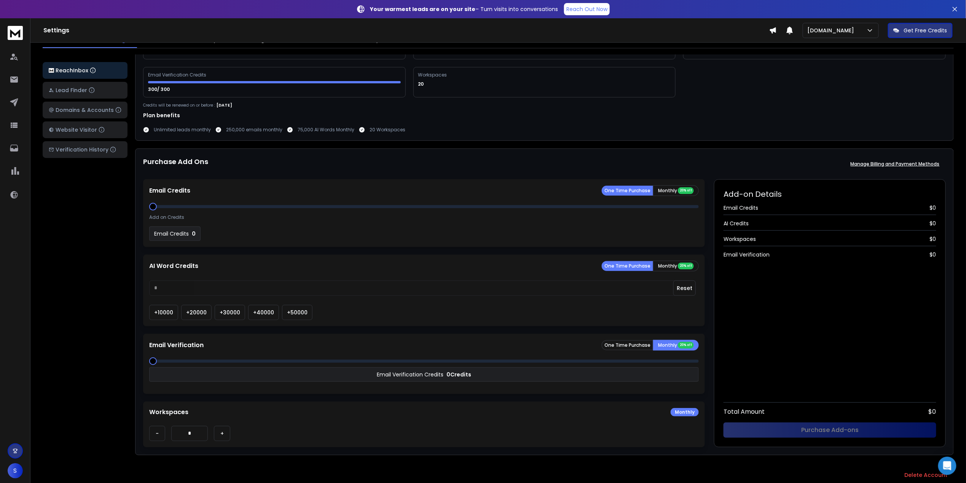
drag, startPoint x: 373, startPoint y: 373, endPoint x: 362, endPoint y: 372, distance: 11.1
click at [371, 373] on div "Email Verification Credits 0 Credits" at bounding box center [423, 371] width 549 height 33
click at [102, 331] on div "ReachInbox Lead Finder Domains & Accounts Website Visitor Verification History …" at bounding box center [498, 268] width 911 height 428
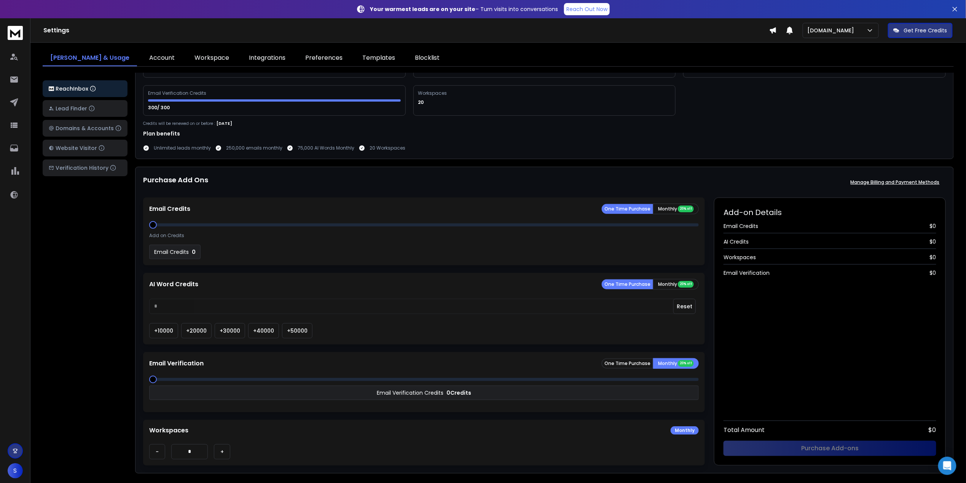
click at [142, 63] on link "Account" at bounding box center [162, 58] width 41 height 16
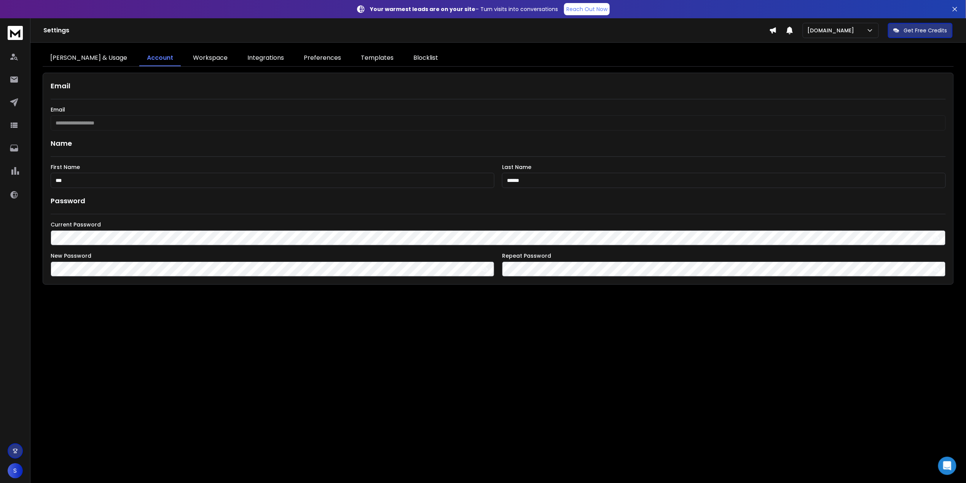
click at [185, 56] on link "Workspace" at bounding box center [210, 58] width 50 height 16
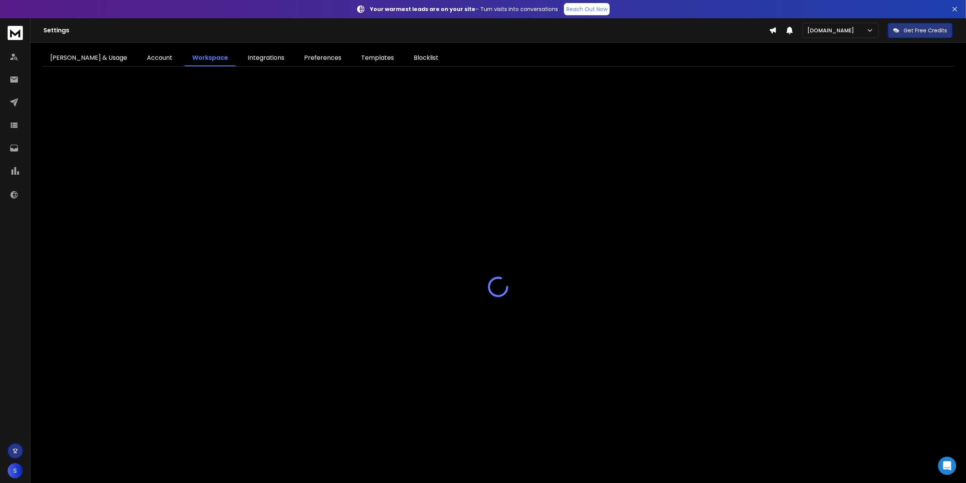
click at [256, 60] on link "Integrations" at bounding box center [266, 58] width 52 height 16
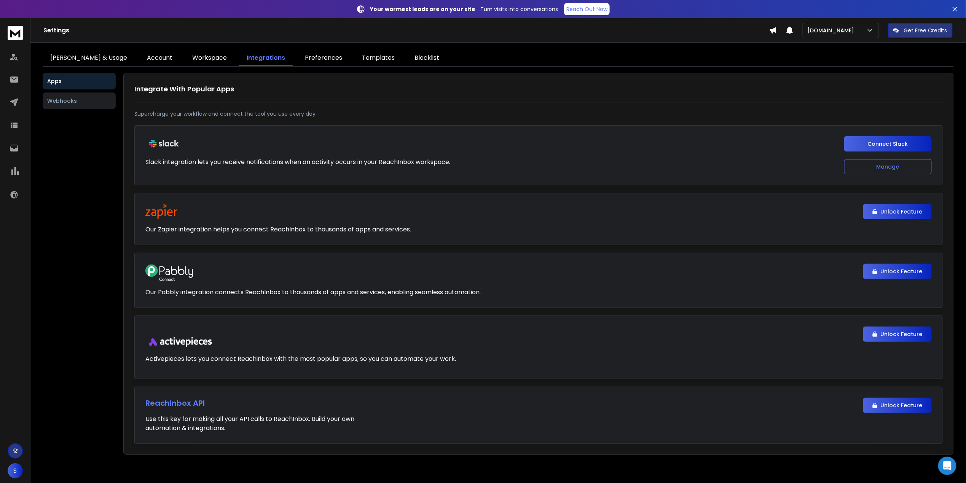
click at [305, 62] on link "Preferences" at bounding box center [323, 58] width 53 height 16
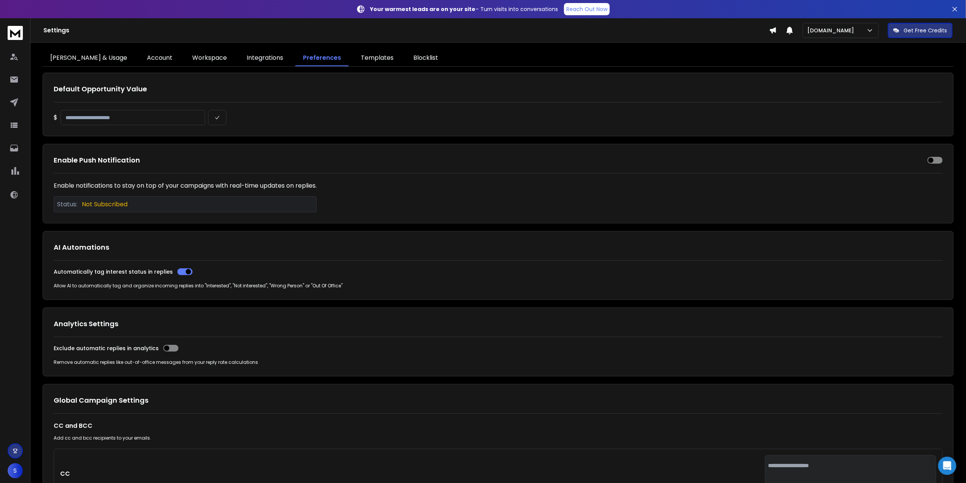
click at [353, 64] on link "Templates" at bounding box center [377, 58] width 48 height 16
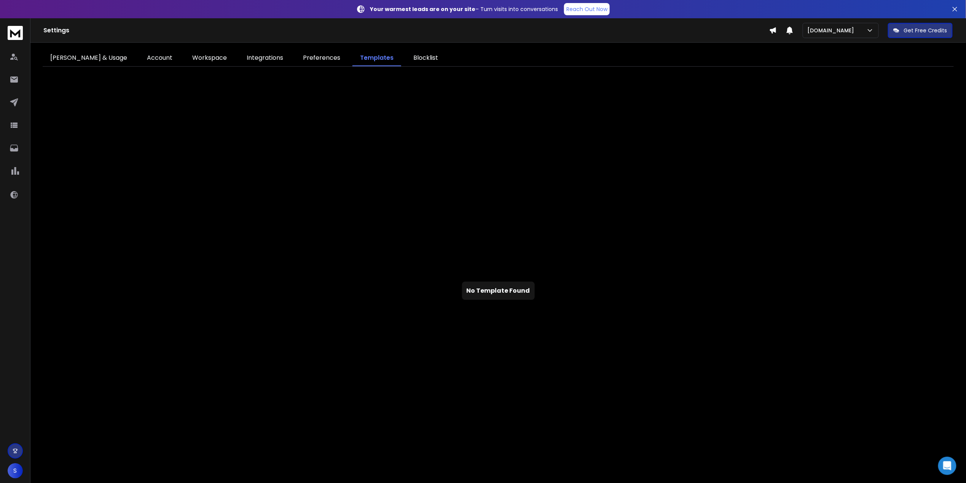
click at [427, 63] on div "[PERSON_NAME] & Usage Account Workspace Integrations Preferences Templates Bloc…" at bounding box center [498, 58] width 911 height 16
click at [71, 60] on link "[PERSON_NAME] & Usage" at bounding box center [89, 58] width 92 height 16
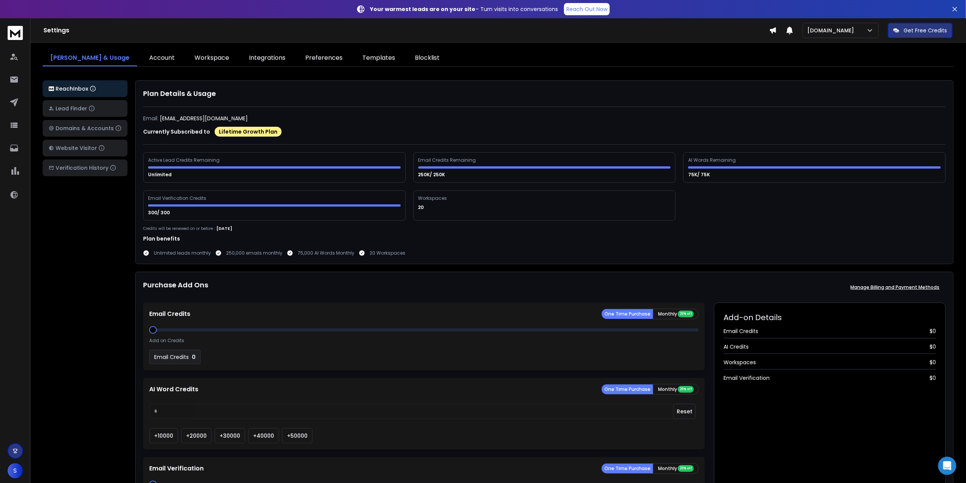
click at [110, 214] on div "ReachInbox Lead Finder Domains & Accounts Website Visitor Verification History …" at bounding box center [498, 287] width 911 height 428
click at [86, 229] on div "ReachInbox Lead Finder Domains & Accounts Website Visitor Verification History …" at bounding box center [498, 287] width 911 height 428
click at [100, 108] on button "Lead Finder" at bounding box center [85, 108] width 85 height 17
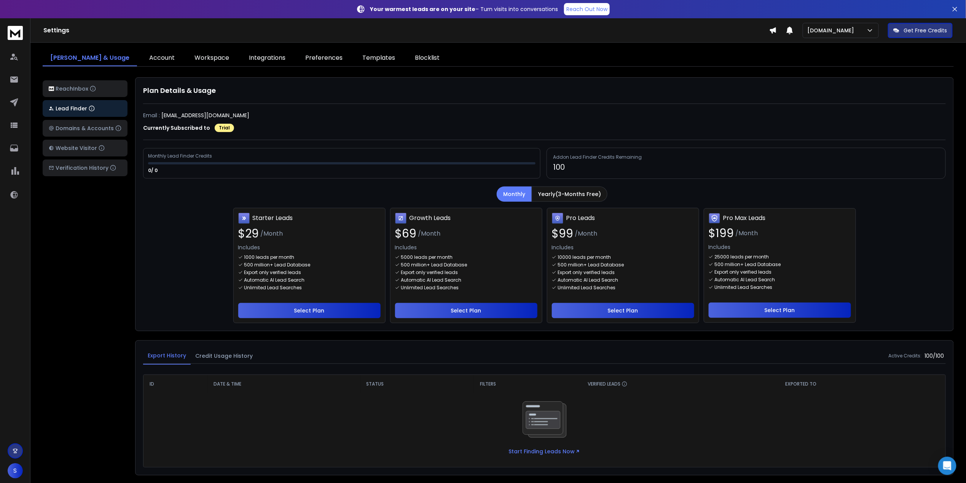
click at [96, 233] on div "ReachInbox Lead Finder Domains & Accounts Website Visitor Verification History …" at bounding box center [498, 287] width 911 height 428
click at [81, 135] on button "Domains & Accounts" at bounding box center [85, 128] width 85 height 17
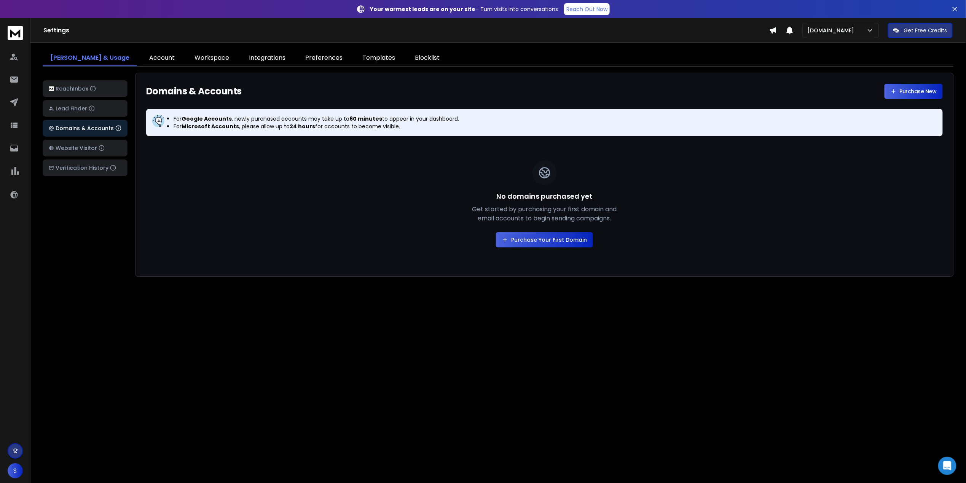
click at [85, 145] on button "Website Visitor" at bounding box center [85, 148] width 85 height 17
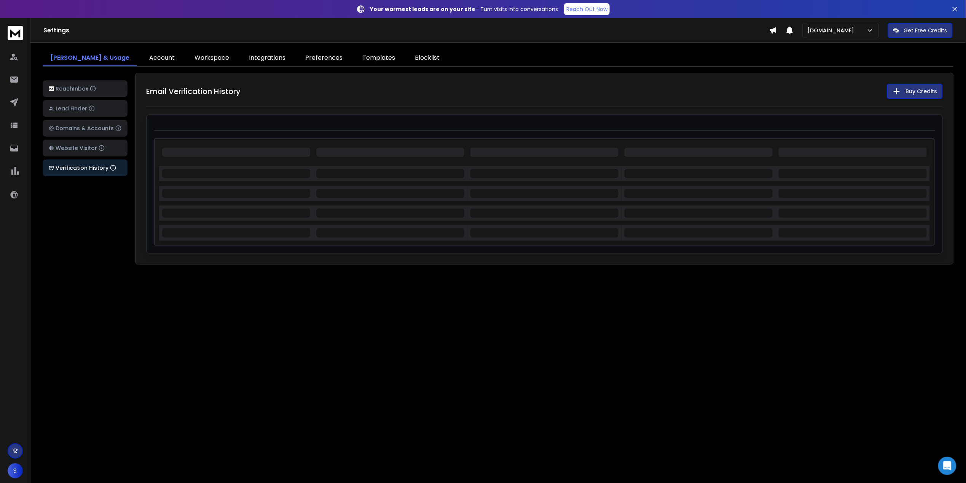
click at [90, 170] on button "Verification History" at bounding box center [85, 167] width 85 height 17
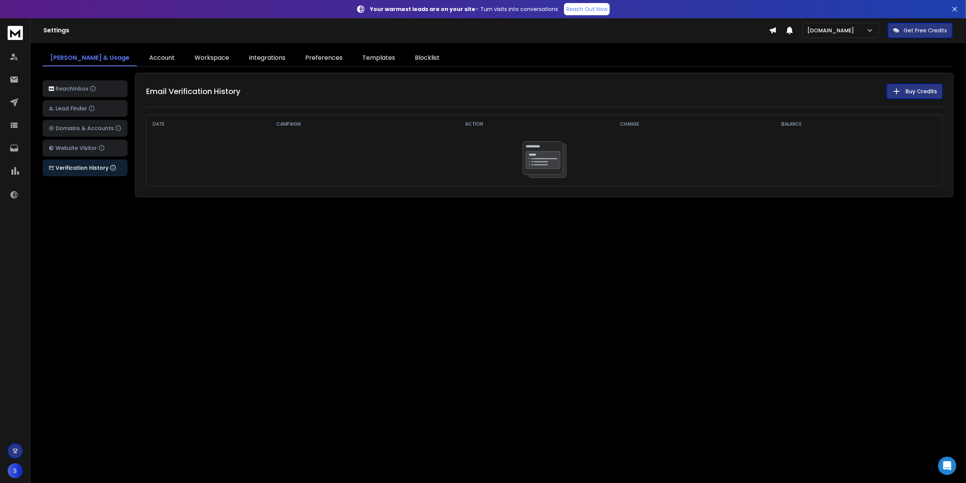
click at [92, 150] on button "Website Visitor" at bounding box center [85, 148] width 85 height 17
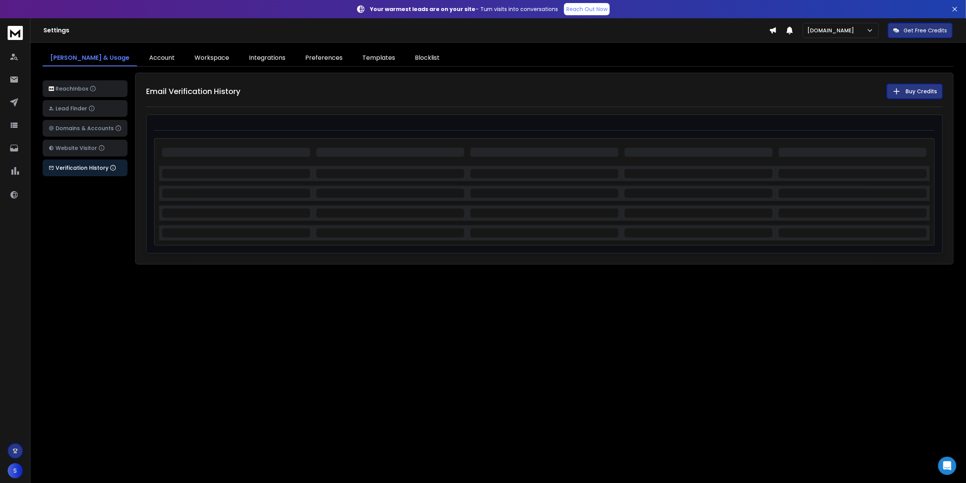
click at [87, 171] on button "Verification History" at bounding box center [85, 167] width 85 height 17
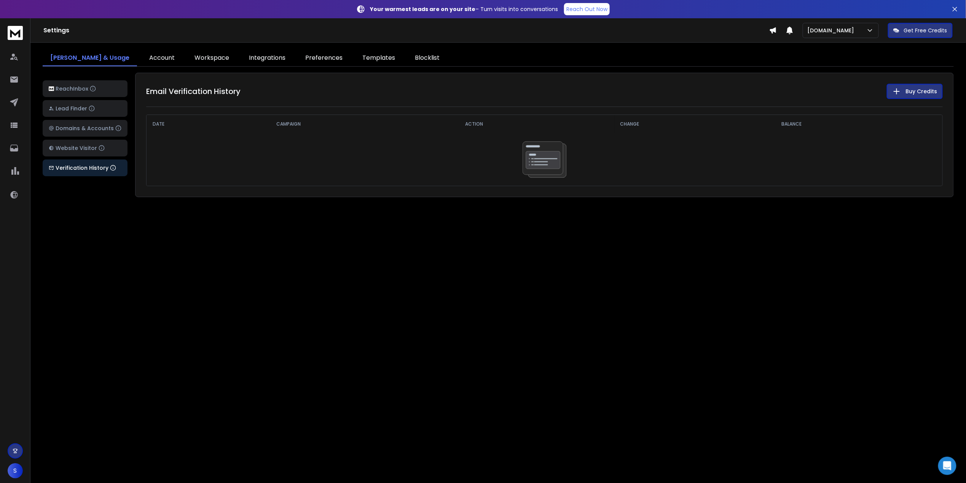
click at [89, 199] on div "ReachInbox Lead Finder Domains & Accounts Website Visitor Verification History …" at bounding box center [498, 287] width 911 height 428
click at [21, 119] on div at bounding box center [15, 127] width 18 height 156
click at [20, 109] on link at bounding box center [13, 102] width 15 height 15
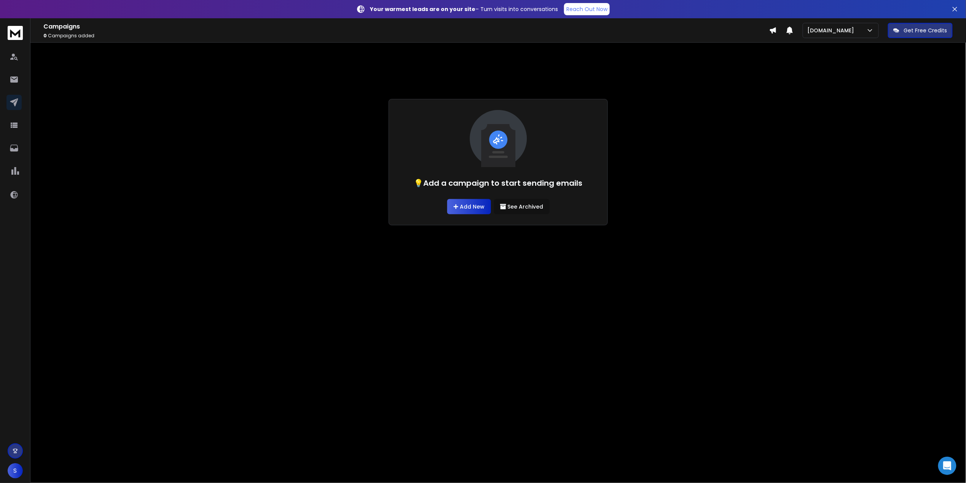
click at [24, 136] on div at bounding box center [15, 127] width 18 height 18
click at [23, 136] on div at bounding box center [15, 127] width 18 height 18
click at [21, 133] on link at bounding box center [13, 125] width 15 height 15
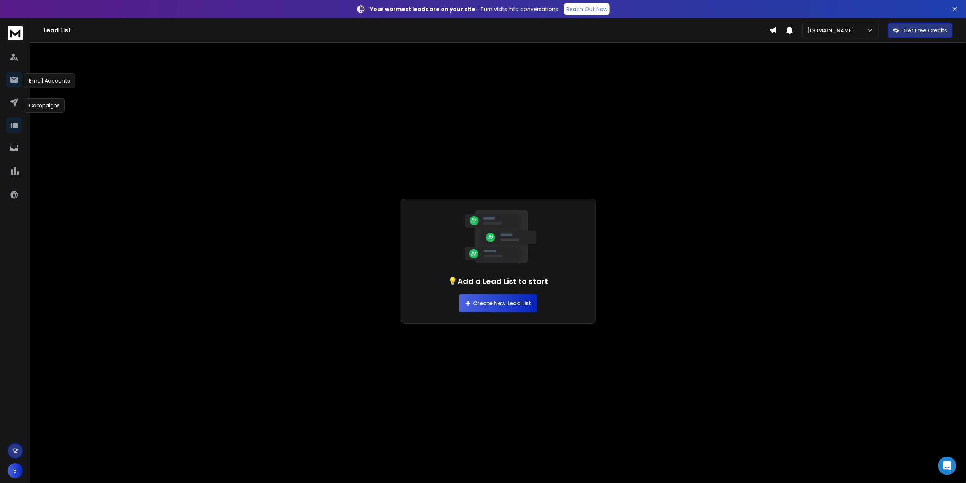
click at [13, 72] on link at bounding box center [13, 79] width 15 height 15
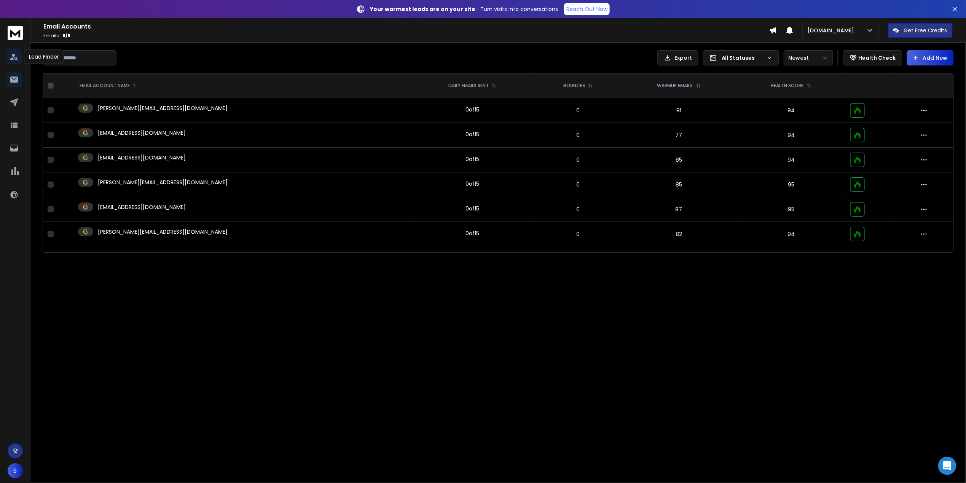
click at [16, 61] on icon at bounding box center [14, 56] width 9 height 9
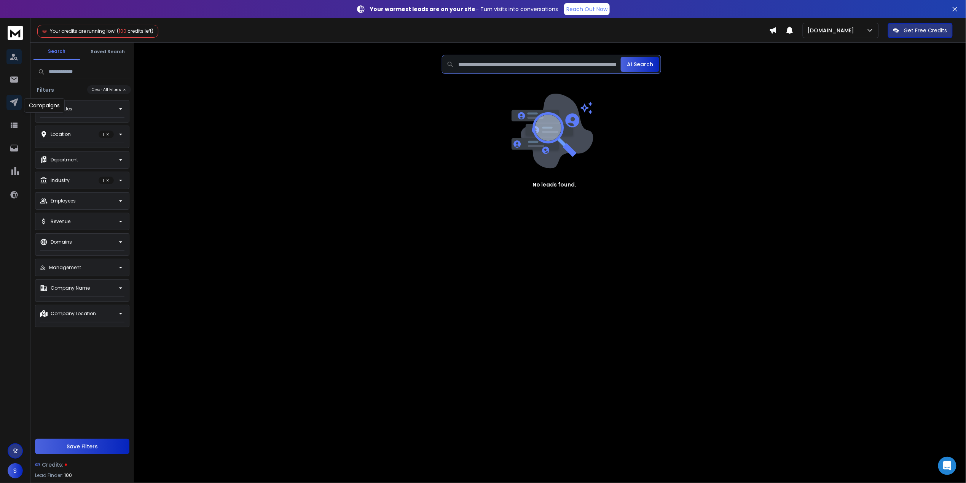
click at [17, 107] on icon at bounding box center [14, 102] width 9 height 9
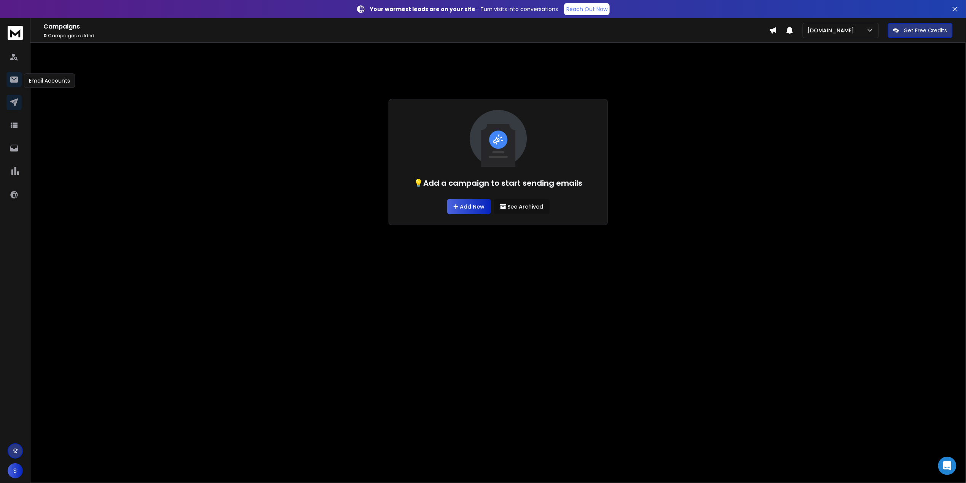
click at [17, 78] on icon at bounding box center [14, 79] width 9 height 9
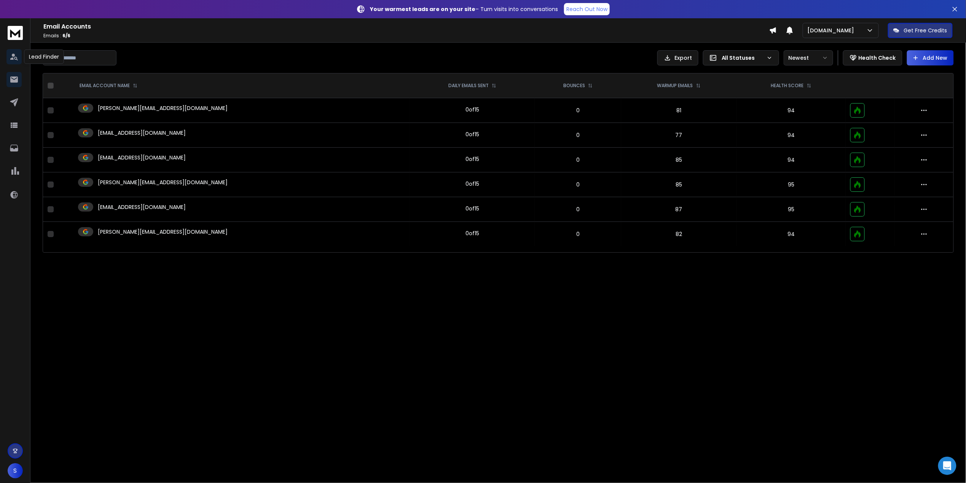
click at [11, 59] on icon at bounding box center [14, 59] width 8 height 4
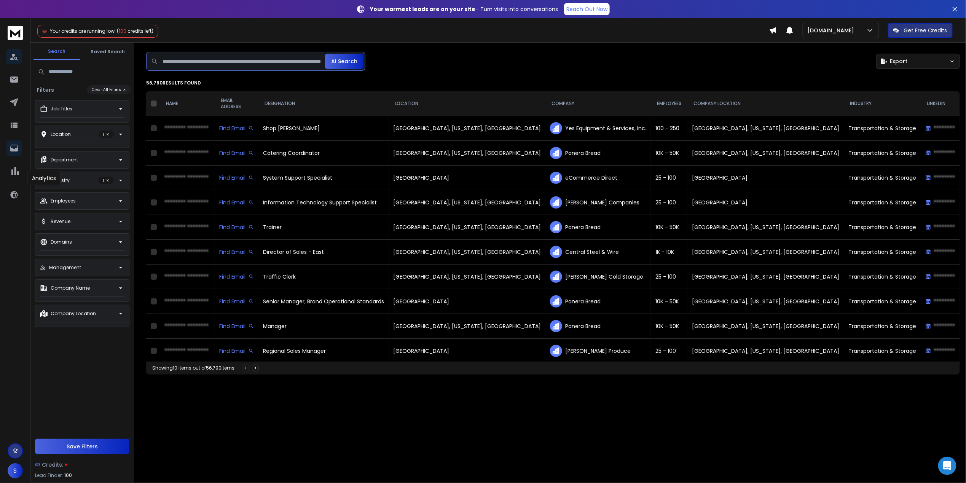
click at [14, 151] on icon at bounding box center [14, 148] width 8 height 7
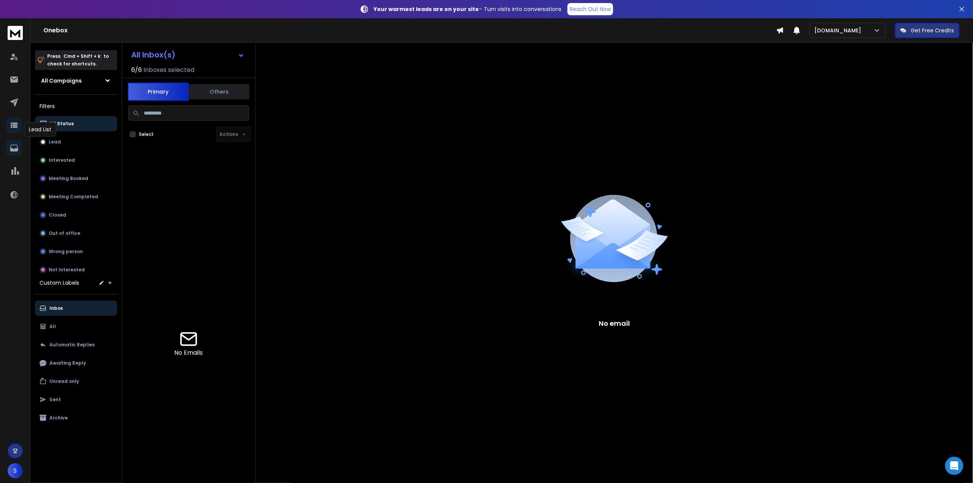
click at [12, 128] on icon at bounding box center [14, 125] width 7 height 5
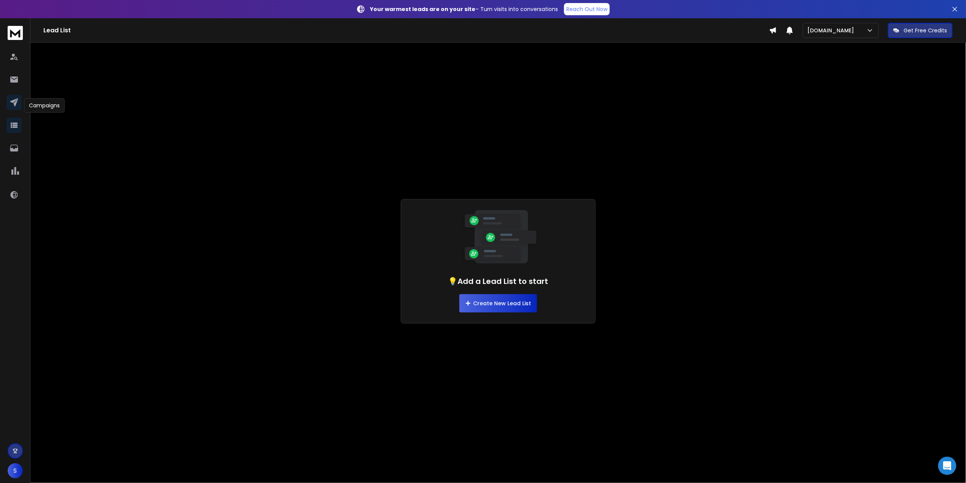
click at [21, 108] on link at bounding box center [13, 102] width 15 height 15
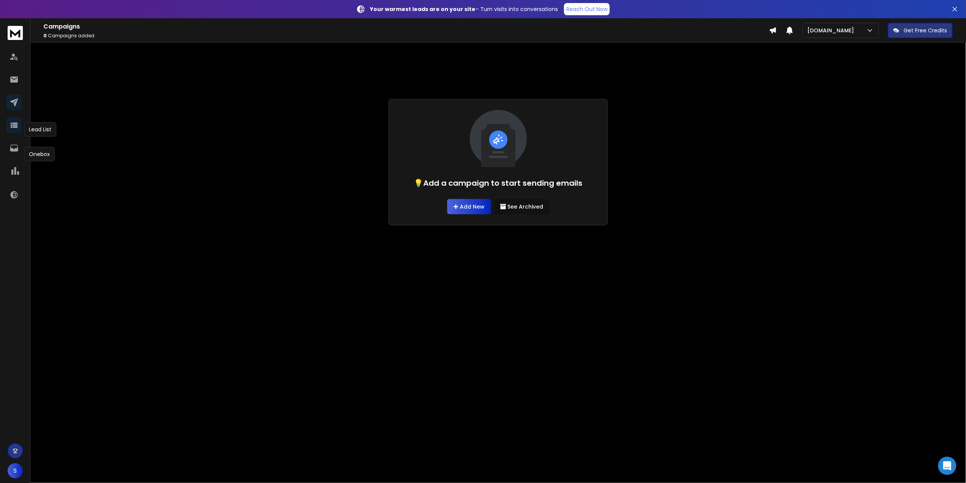
click at [13, 125] on icon at bounding box center [14, 125] width 9 height 9
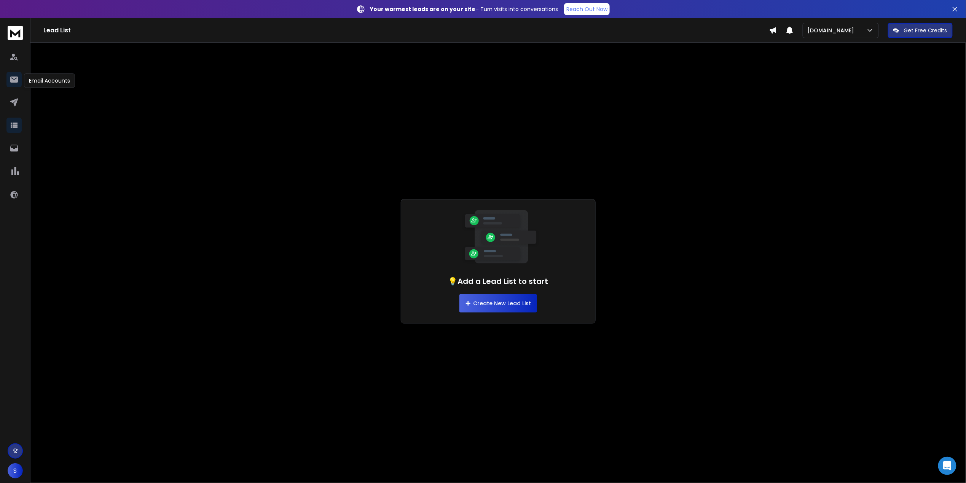
click at [11, 75] on icon at bounding box center [14, 79] width 9 height 9
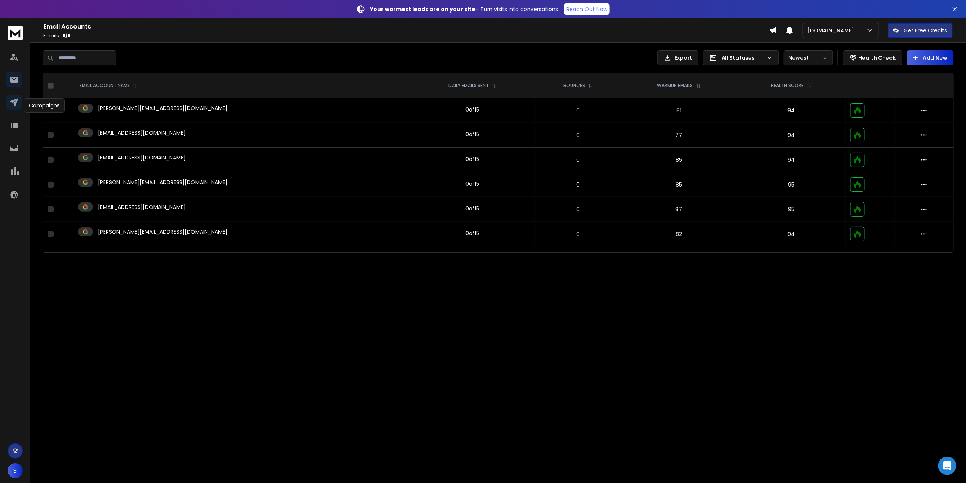
click at [14, 110] on link at bounding box center [13, 102] width 15 height 15
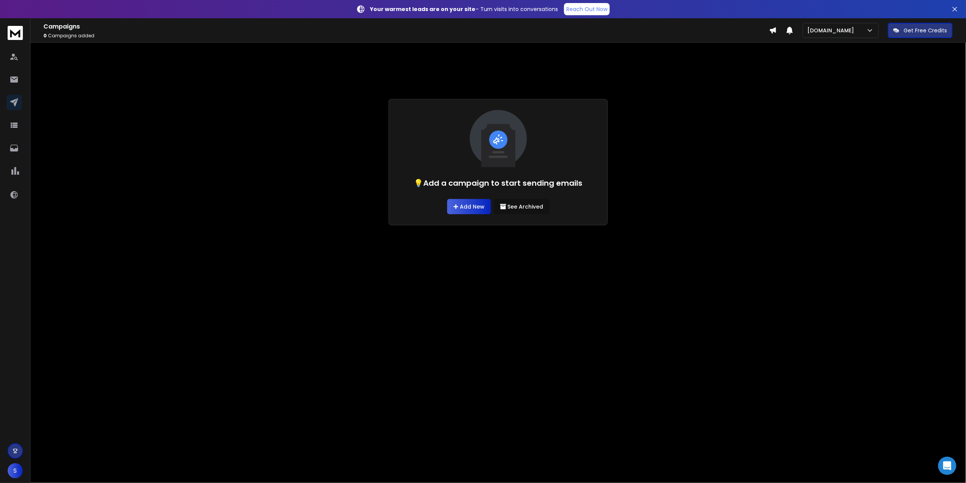
click at [465, 214] on link "Add New" at bounding box center [469, 206] width 44 height 15
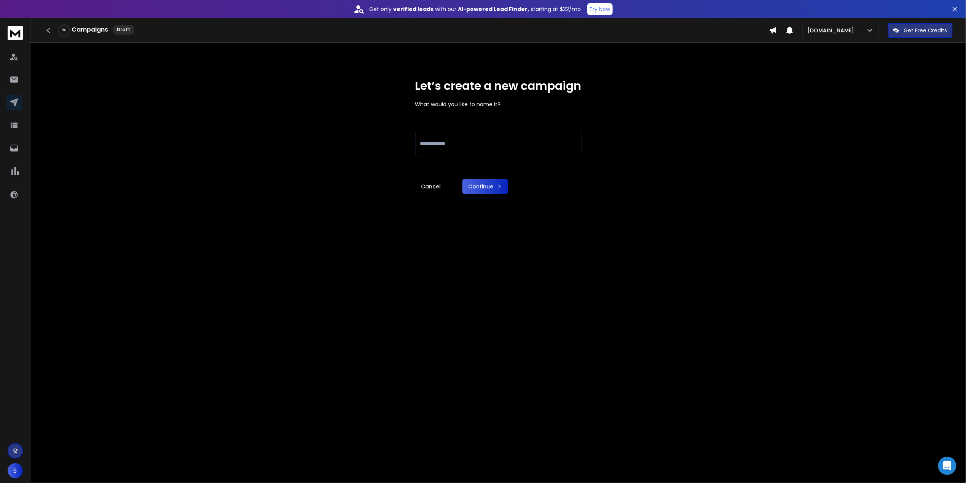
click at [448, 142] on input at bounding box center [498, 143] width 166 height 25
type input "****"
click at [492, 189] on button "Continue" at bounding box center [485, 186] width 46 height 15
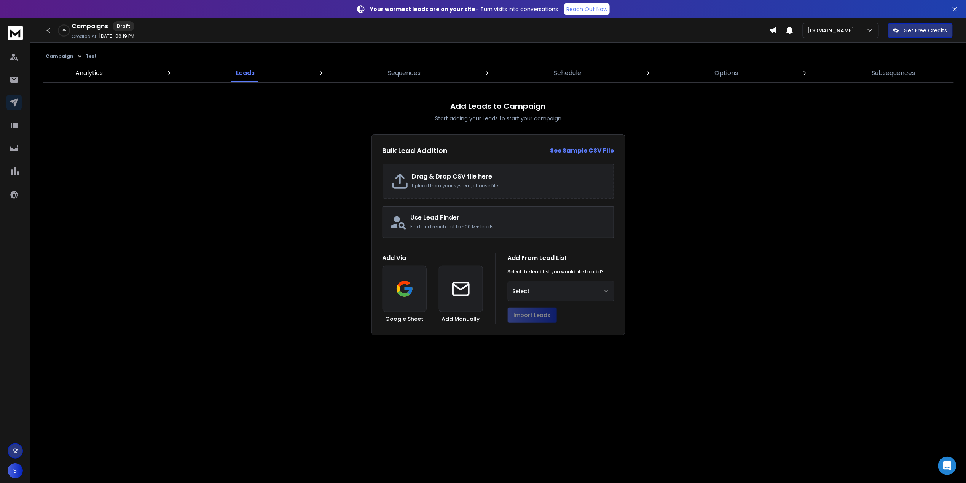
click at [87, 73] on p "Analytics" at bounding box center [88, 72] width 27 height 9
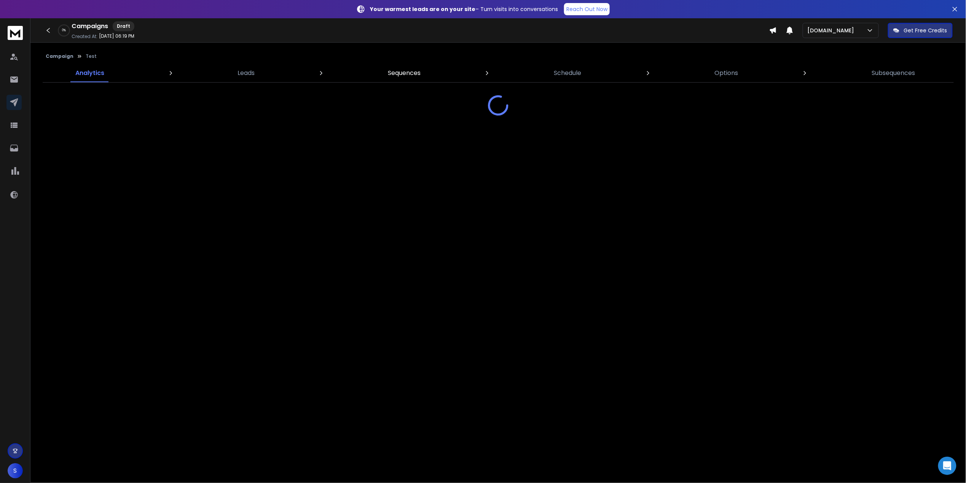
click at [396, 71] on p "Sequences" at bounding box center [404, 72] width 33 height 9
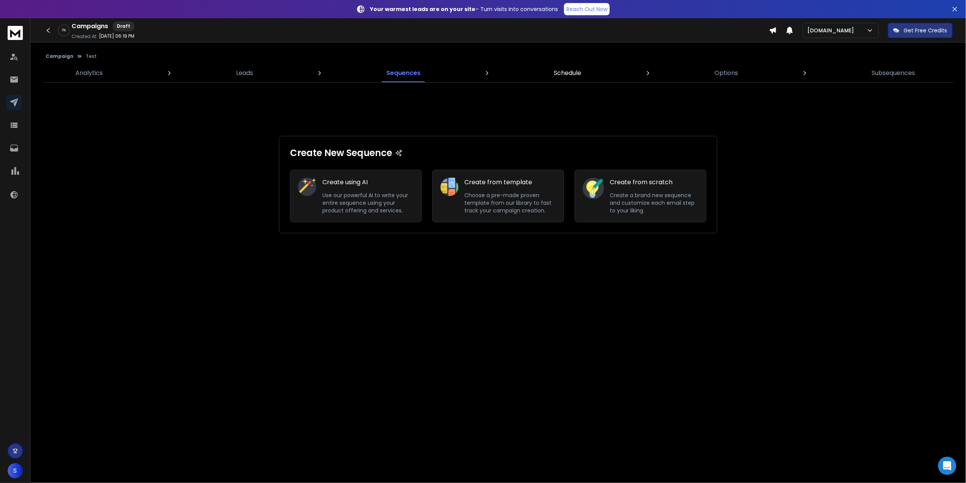
click at [565, 75] on p "Schedule" at bounding box center [567, 72] width 27 height 9
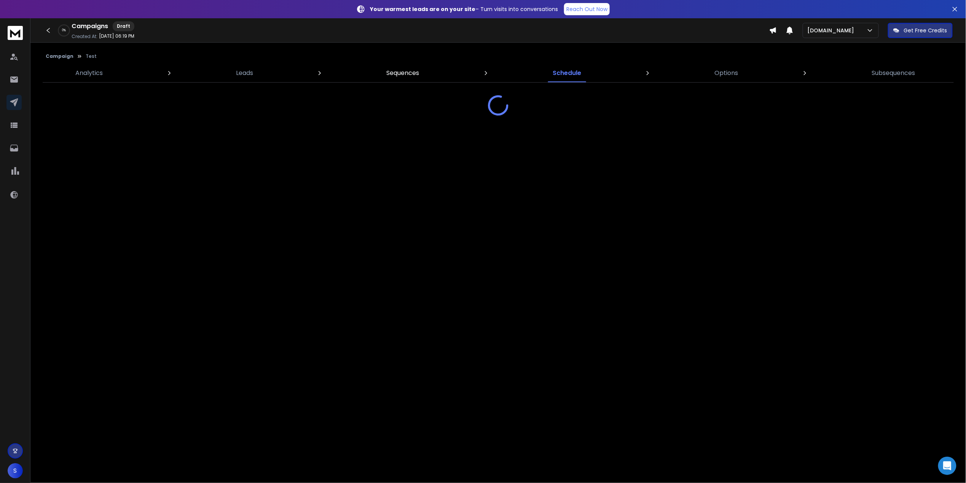
click at [402, 75] on p "Sequences" at bounding box center [403, 72] width 33 height 9
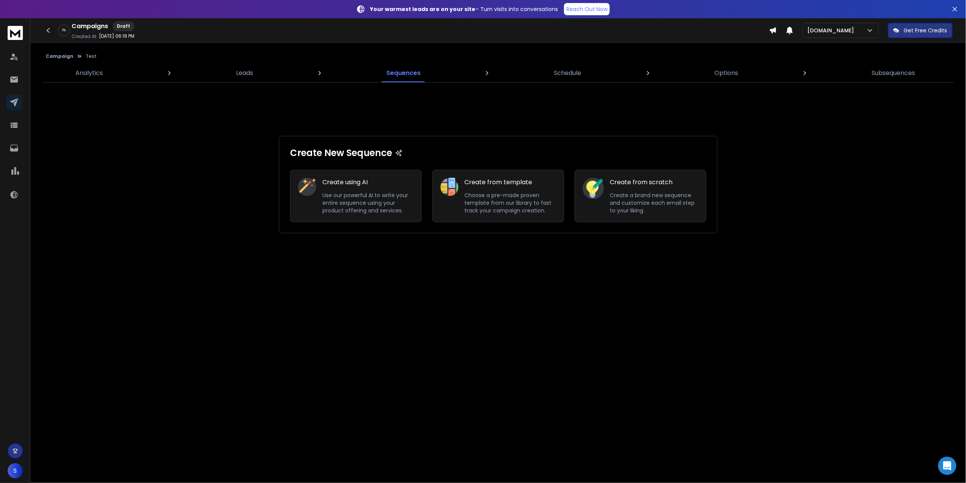
click at [386, 200] on p "Use our powerful AI to write your entire sequence using your product offering a…" at bounding box center [367, 202] width 91 height 23
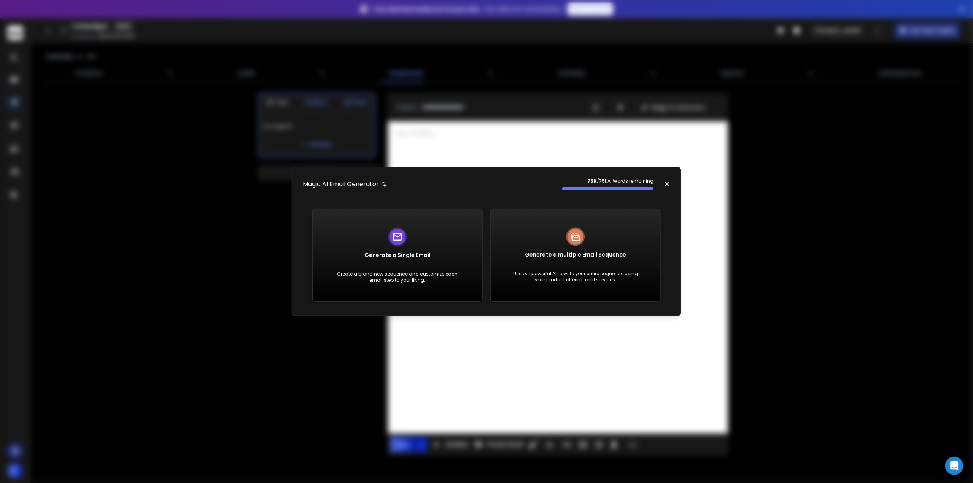
click at [588, 247] on div "Generate a multiple Email Sequence" at bounding box center [575, 242] width 133 height 31
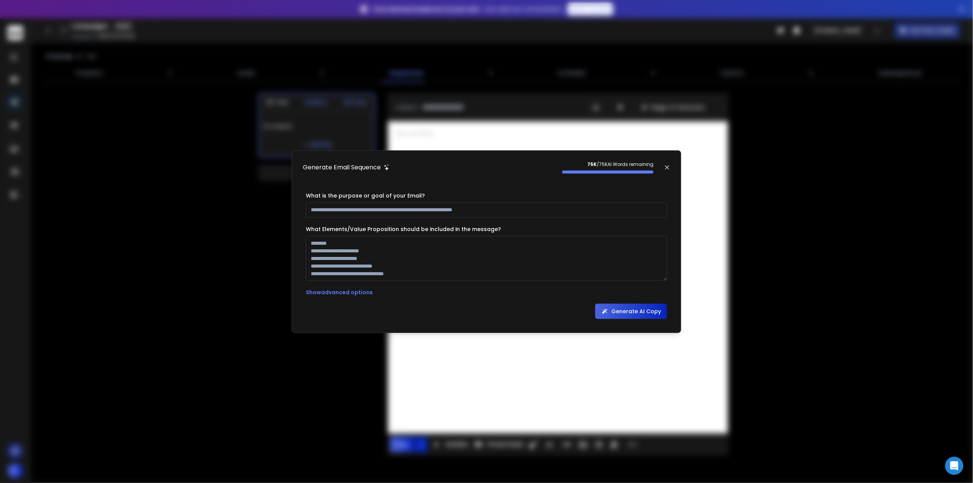
click at [670, 169] on div "Generate Email Sequence 75K / 75K AI Words remaining What is the purpose or goa…" at bounding box center [487, 241] width 390 height 183
click at [668, 168] on icon at bounding box center [667, 167] width 6 height 6
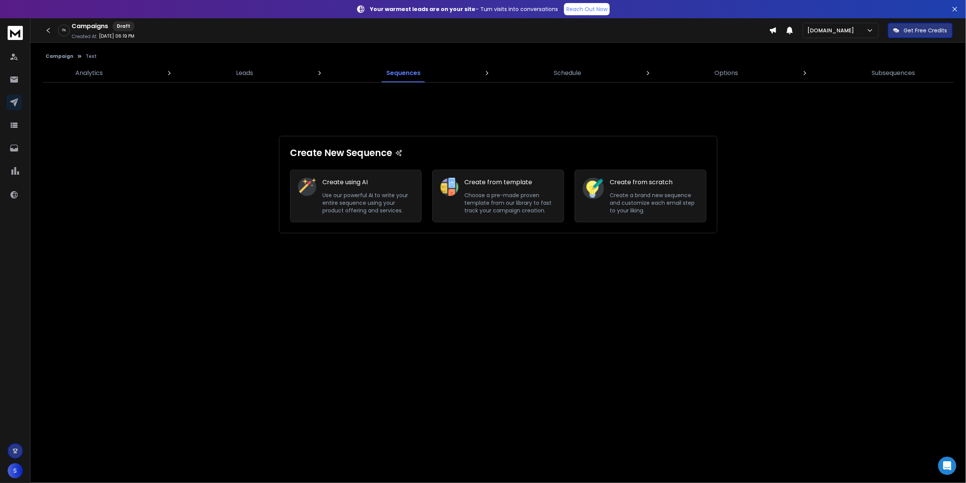
click at [530, 209] on p "Choose a pre-made proven template from our library to fast track your campaign …" at bounding box center [510, 202] width 91 height 23
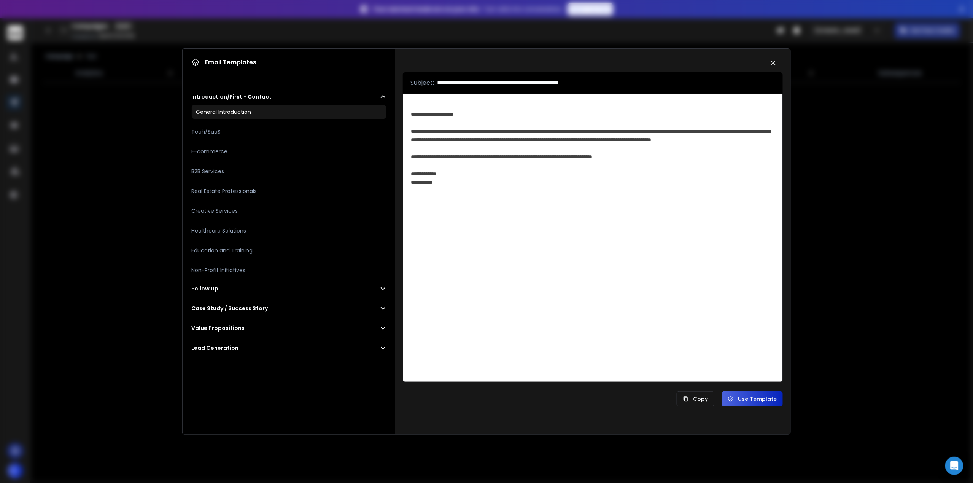
click at [377, 346] on button "Lead Generation" at bounding box center [289, 348] width 195 height 8
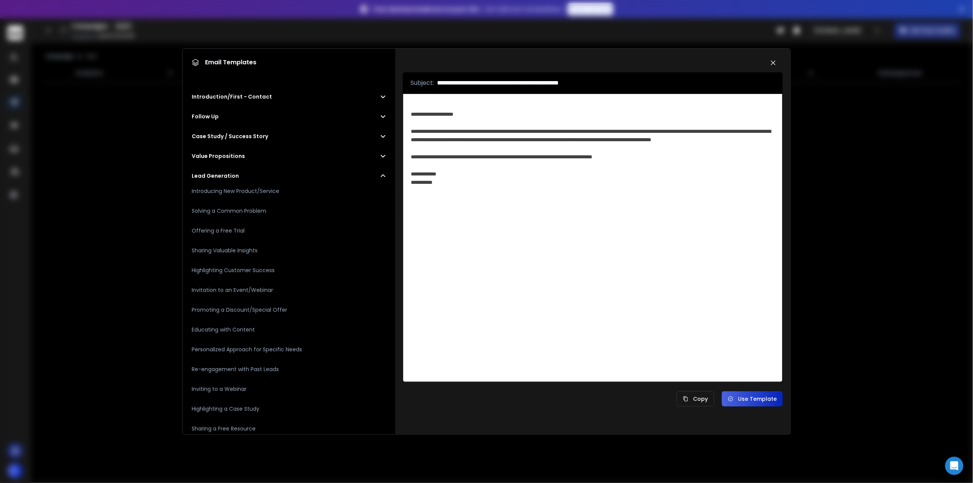
click at [383, 97] on icon "button" at bounding box center [383, 97] width 6 height 6
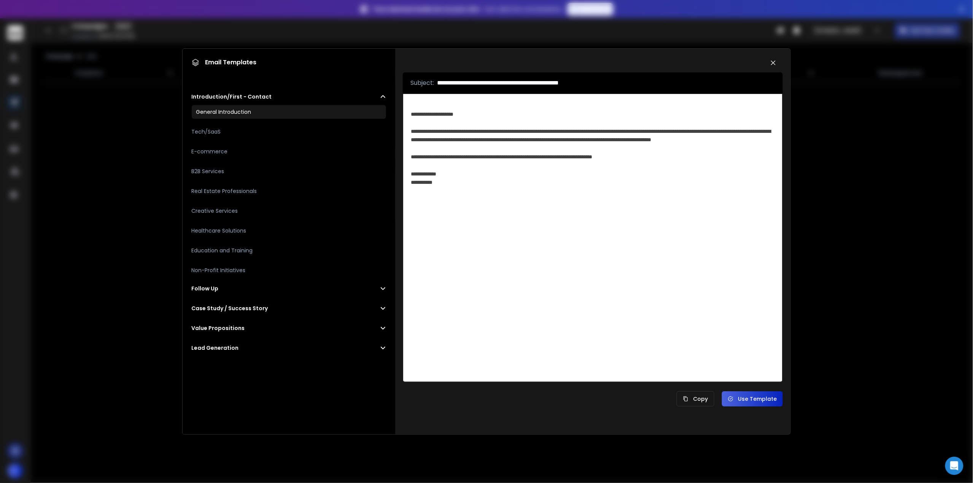
click at [317, 149] on div "E-commerce" at bounding box center [289, 152] width 195 height 14
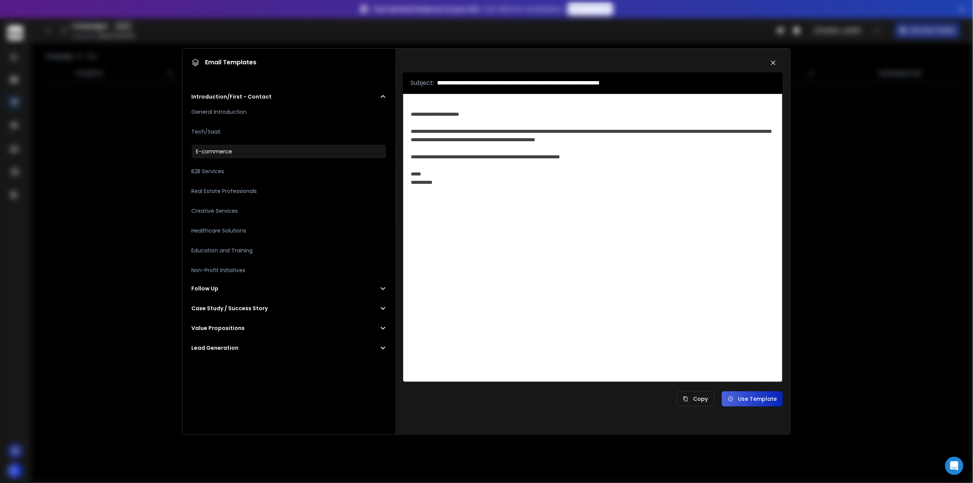
click at [313, 135] on div "Tech/SaaS" at bounding box center [289, 132] width 195 height 14
type input "**********"
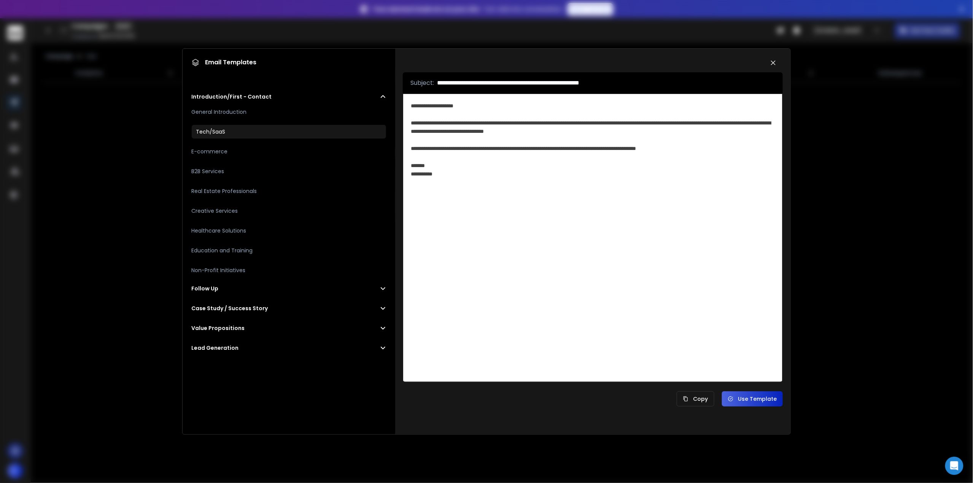
click at [763, 402] on button "Use Template" at bounding box center [752, 398] width 61 height 15
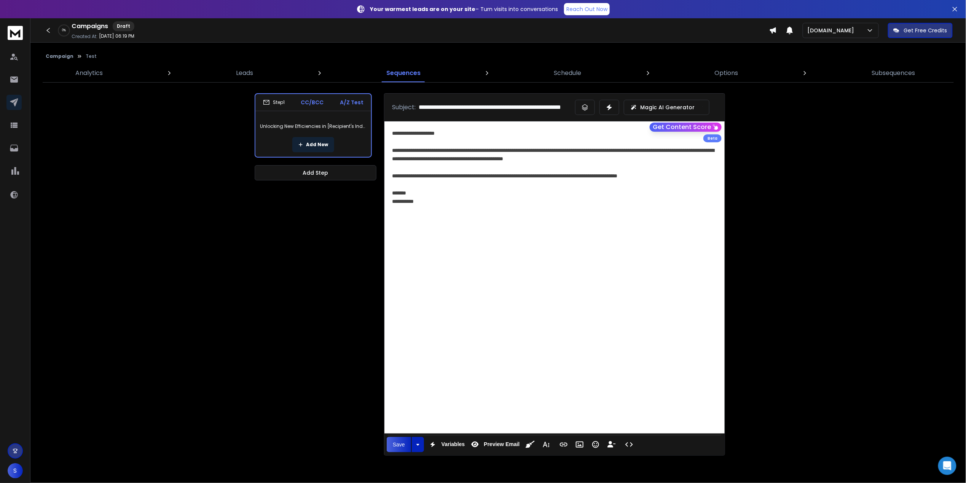
click at [320, 145] on button "Add New" at bounding box center [313, 144] width 42 height 15
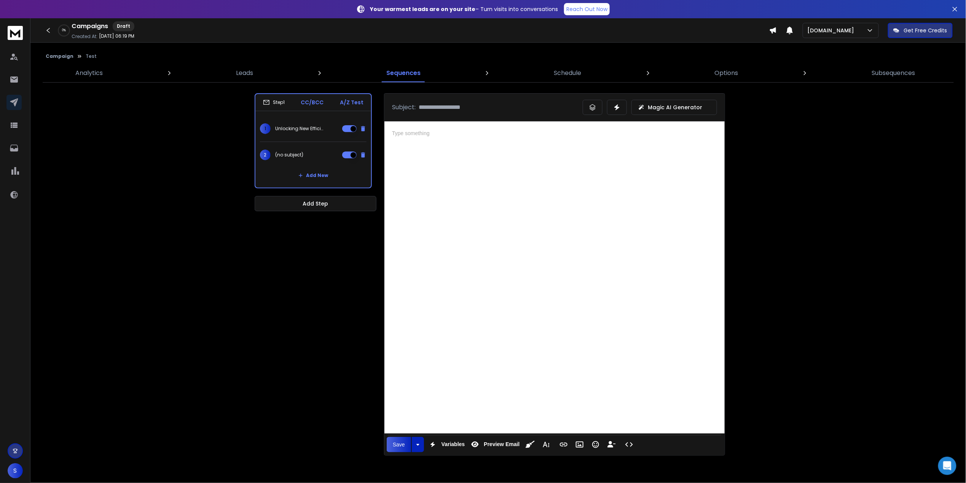
click at [363, 158] on icon at bounding box center [363, 154] width 4 height 5
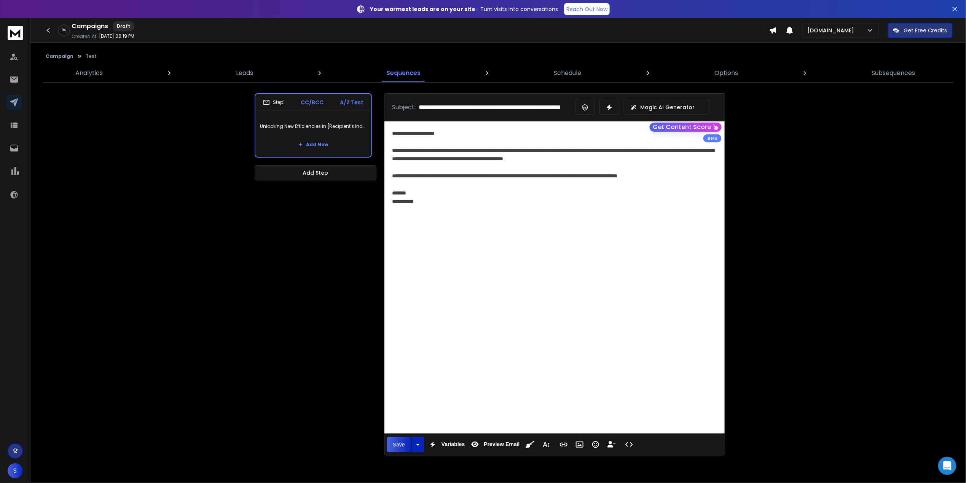
click at [417, 445] on icon "button" at bounding box center [417, 445] width 3 height 2
click at [336, 404] on div "Step 1 CC/BCC A/Z Test Unlocking New Efficiencies in [Recipient's Industry] Add…" at bounding box center [316, 274] width 122 height 362
click at [556, 307] on div "**********" at bounding box center [554, 277] width 340 height 312
click at [559, 76] on p "Schedule" at bounding box center [567, 72] width 27 height 9
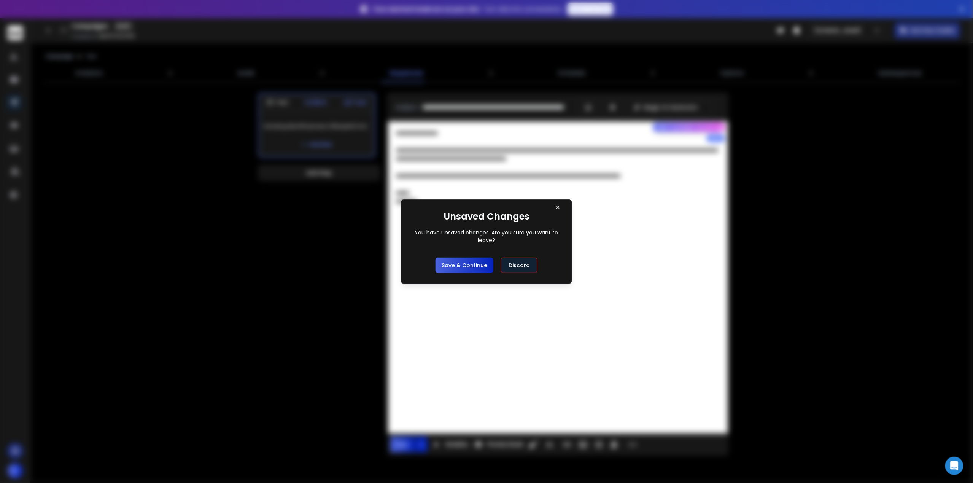
click at [556, 208] on icon at bounding box center [558, 207] width 6 height 6
type input "**********"
